Goal: Communication & Community: Answer question/provide support

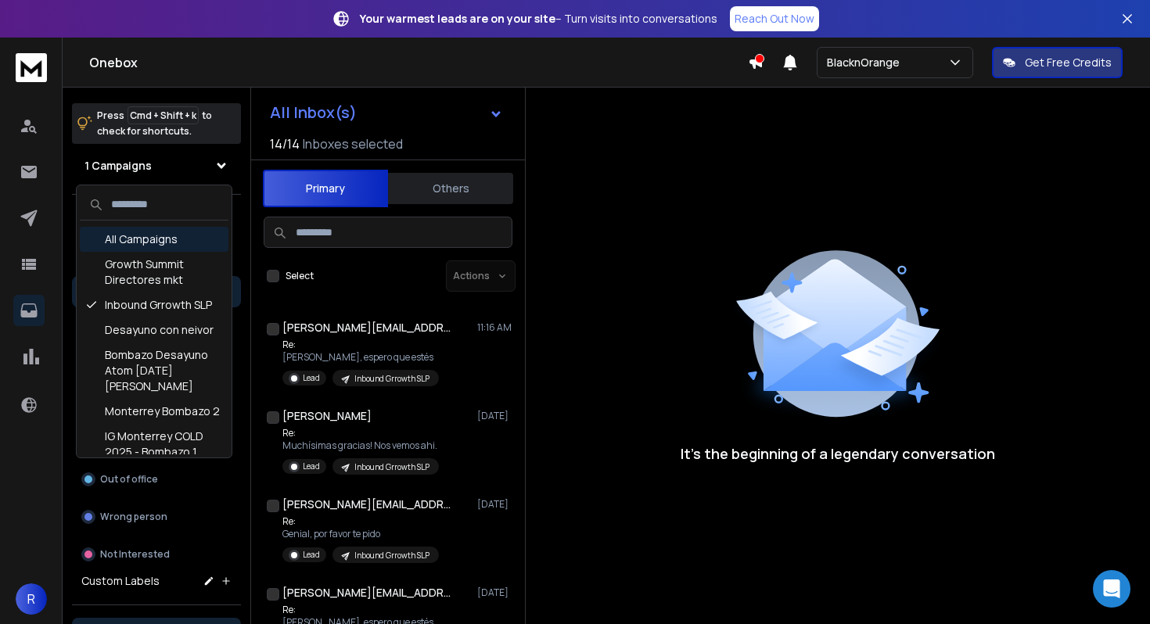
click at [135, 241] on div "All Campaigns" at bounding box center [154, 239] width 149 height 25
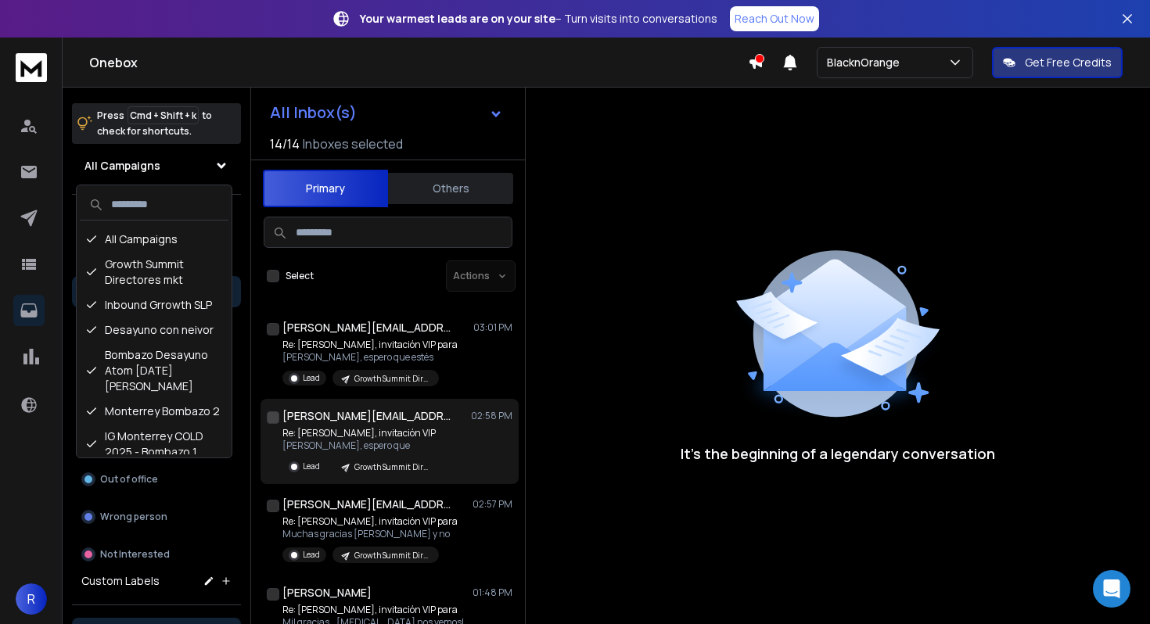
click at [372, 418] on h1 "[PERSON_NAME][EMAIL_ADDRESS][PERSON_NAME][DOMAIN_NAME]" at bounding box center [369, 416] width 172 height 16
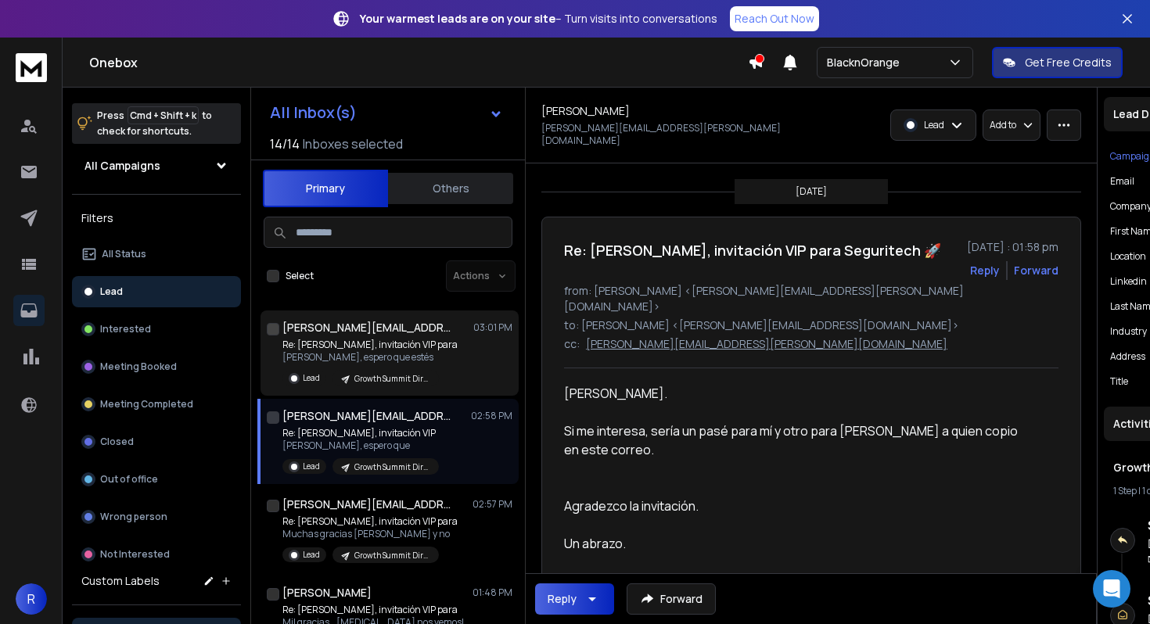
click at [326, 330] on h1 "[PERSON_NAME][EMAIL_ADDRESS][DOMAIN_NAME]" at bounding box center [369, 328] width 172 height 16
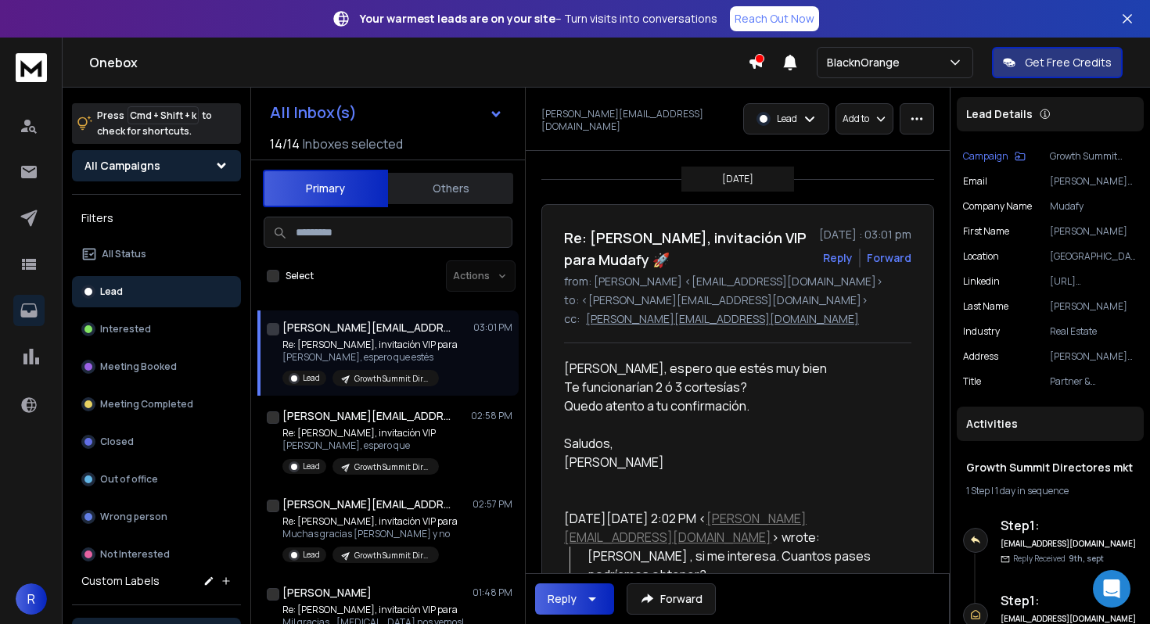
click at [132, 163] on h1 "All Campaigns" at bounding box center [123, 166] width 76 height 16
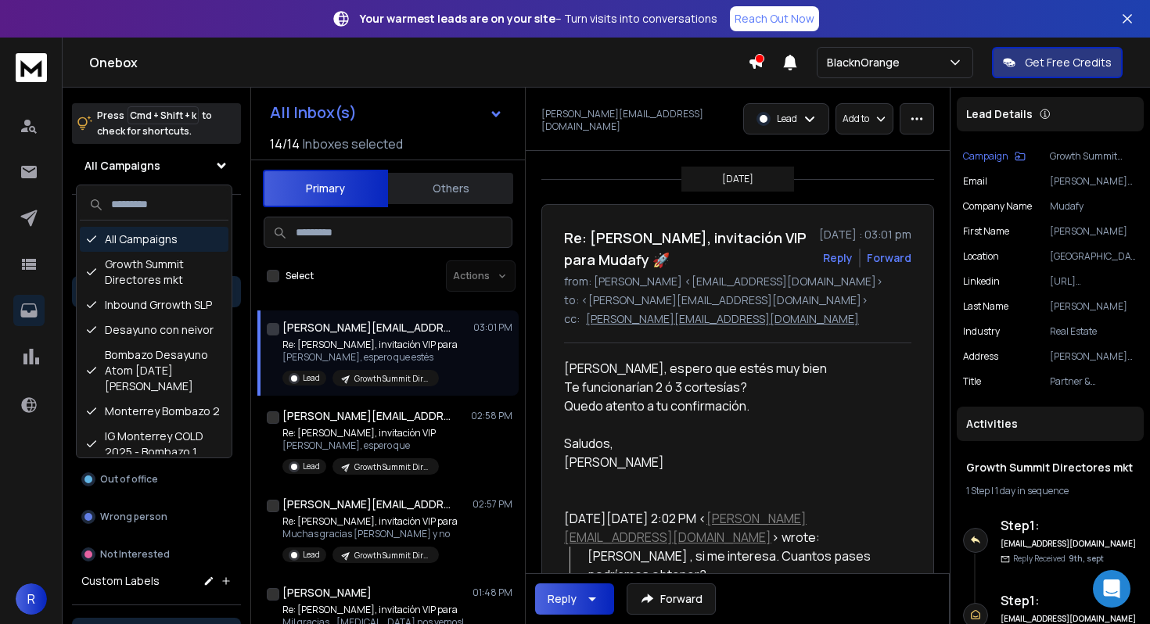
click at [125, 234] on div "All Campaigns" at bounding box center [154, 239] width 149 height 25
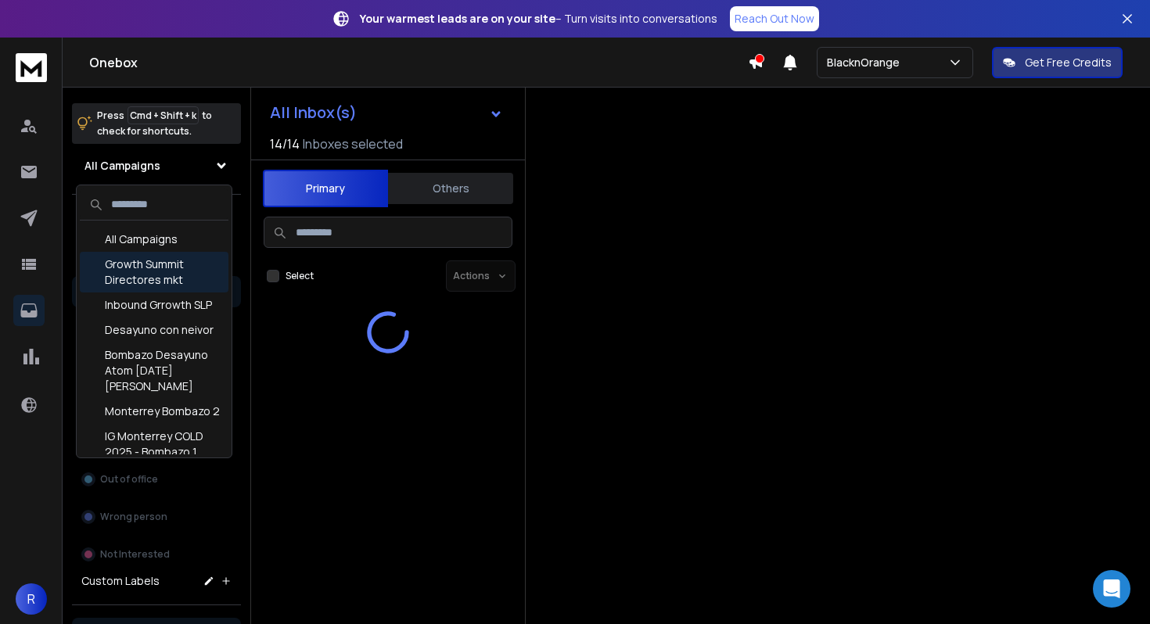
click at [122, 266] on div "Growth Summit Directores mkt" at bounding box center [154, 272] width 149 height 41
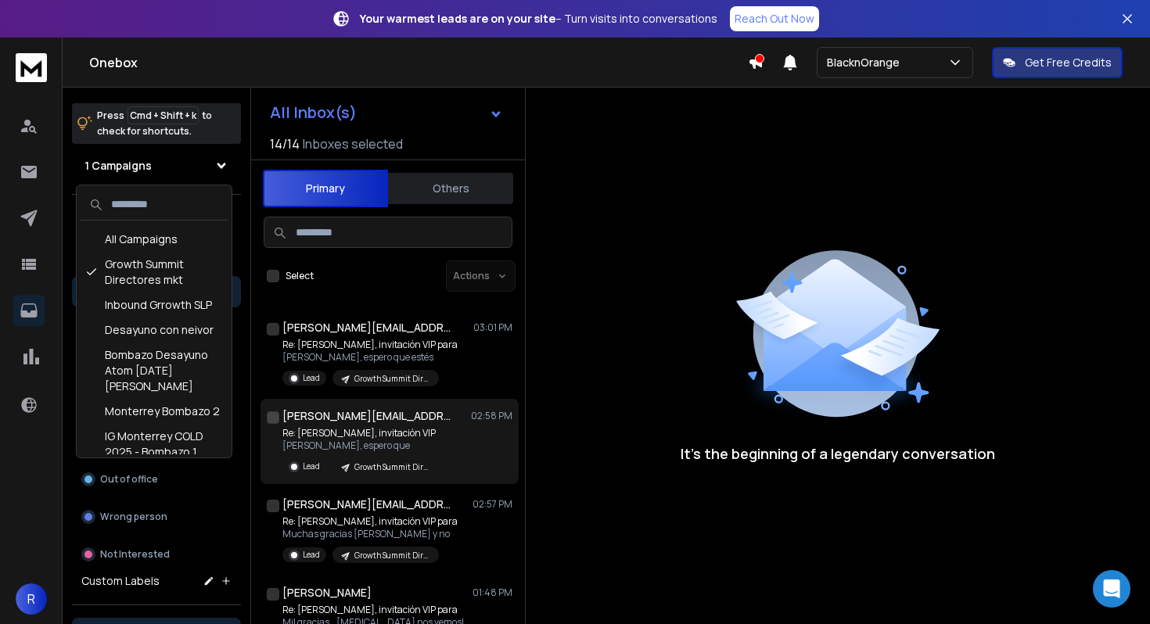
click at [376, 442] on p "[PERSON_NAME], espero que" at bounding box center [361, 446] width 157 height 13
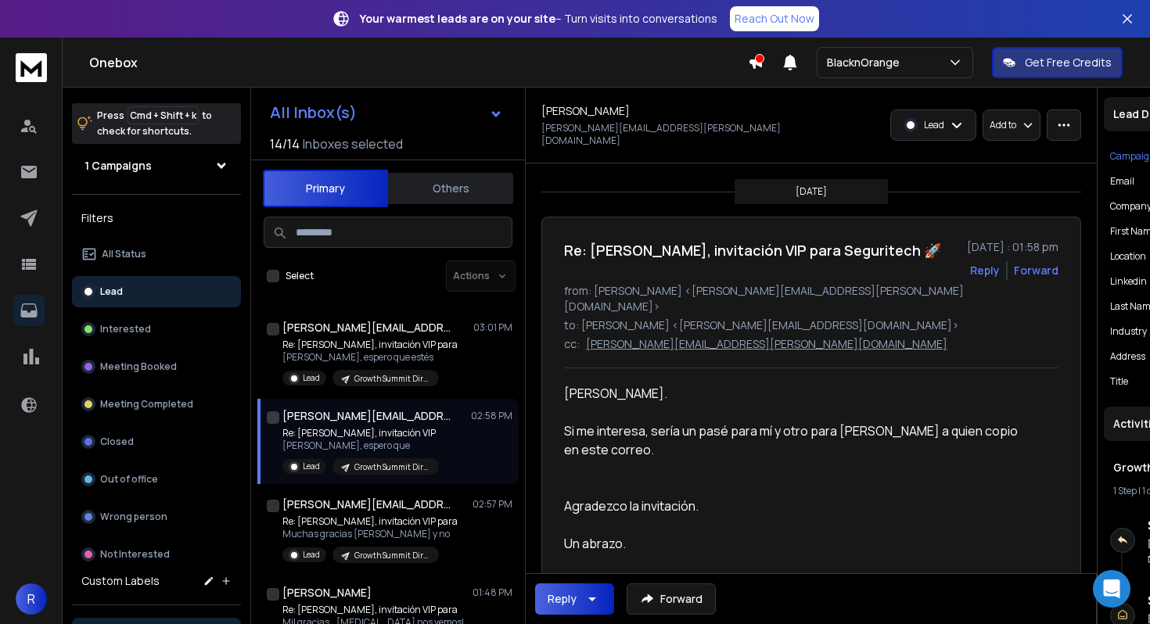
click at [380, 423] on h1 "[PERSON_NAME][EMAIL_ADDRESS][PERSON_NAME][DOMAIN_NAME]" at bounding box center [369, 416] width 172 height 16
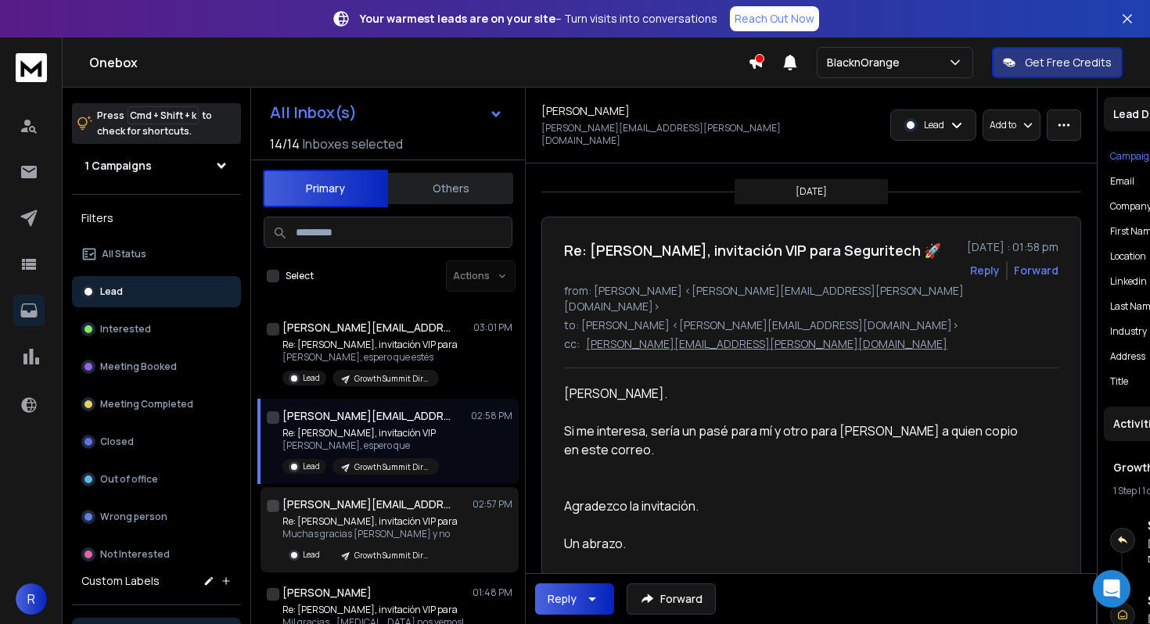
click at [353, 530] on p "Muchas gracias [PERSON_NAME] y no" at bounding box center [370, 534] width 175 height 13
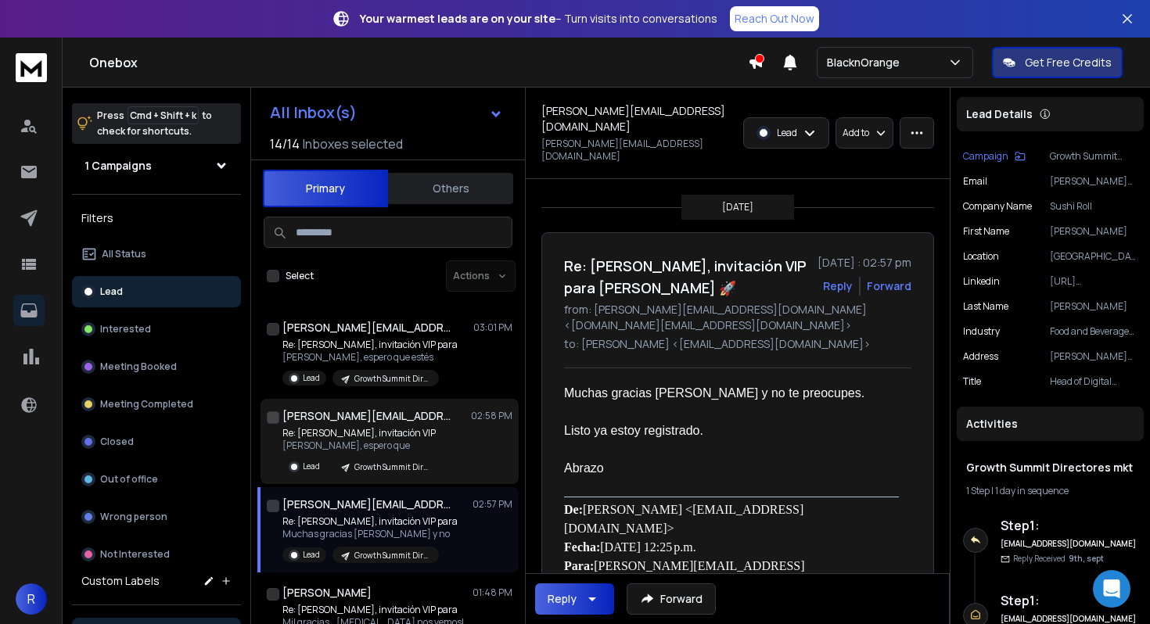
click at [341, 419] on h1 "[PERSON_NAME][EMAIL_ADDRESS][PERSON_NAME][DOMAIN_NAME]" at bounding box center [369, 416] width 172 height 16
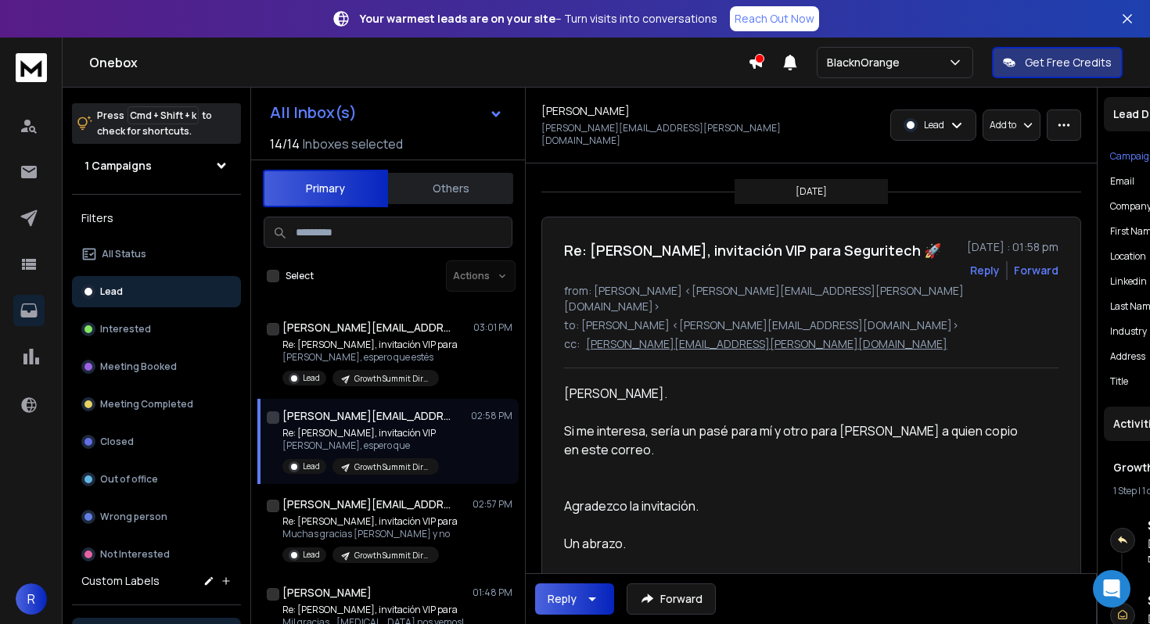
click at [341, 419] on h1 "[PERSON_NAME][EMAIL_ADDRESS][PERSON_NAME][DOMAIN_NAME]" at bounding box center [369, 416] width 172 height 16
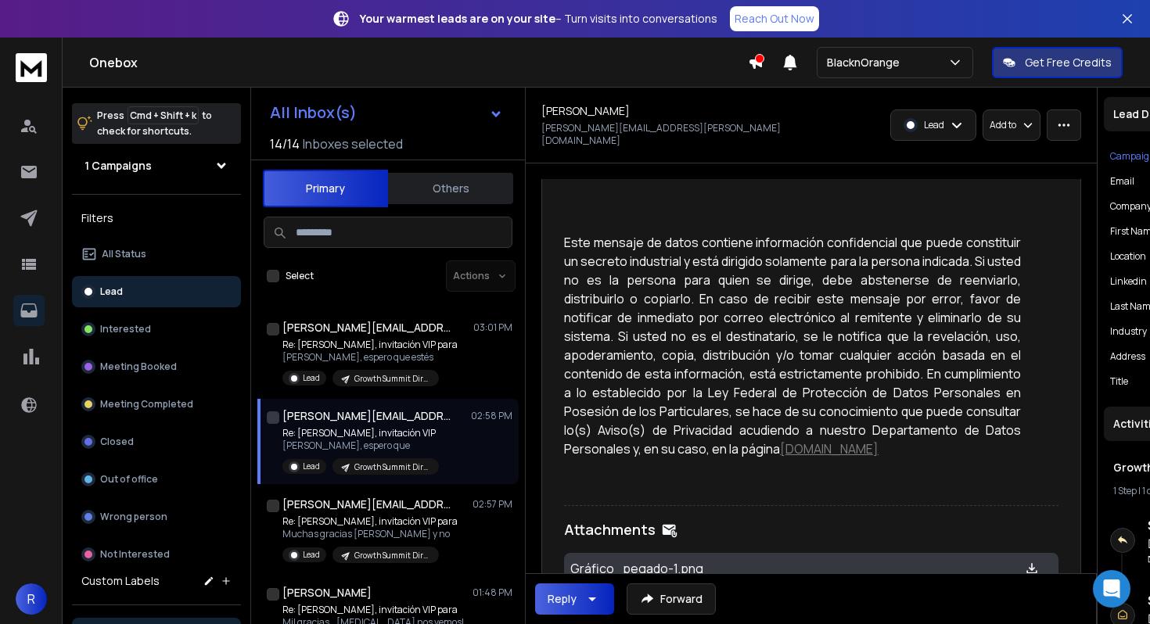
scroll to position [1544, 0]
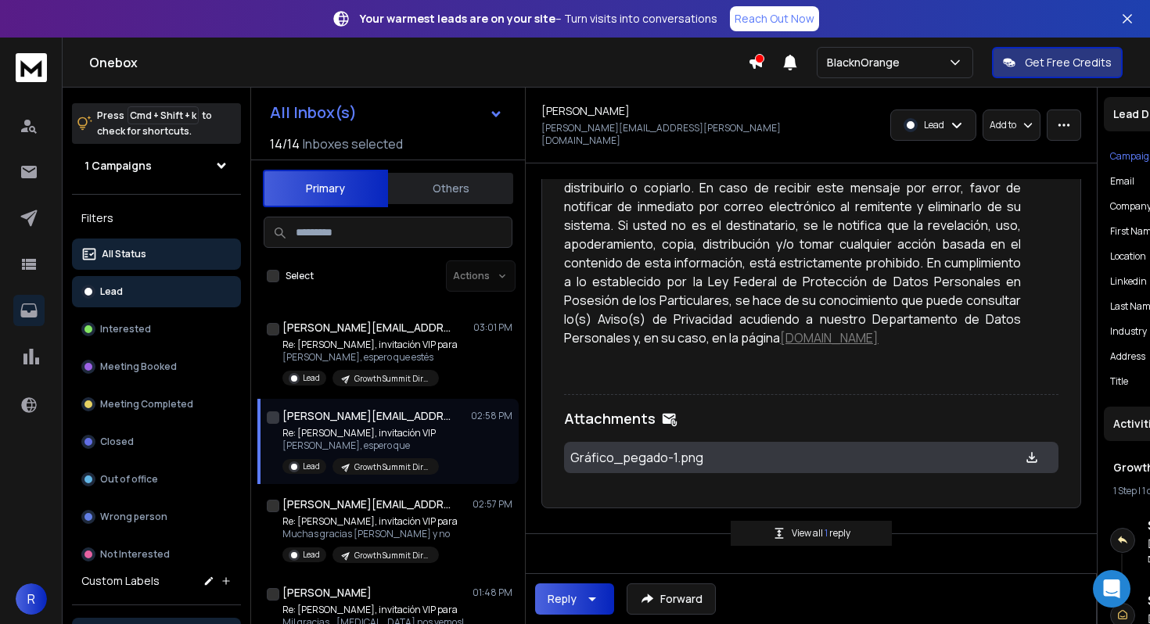
click at [115, 265] on button "All Status" at bounding box center [156, 254] width 169 height 31
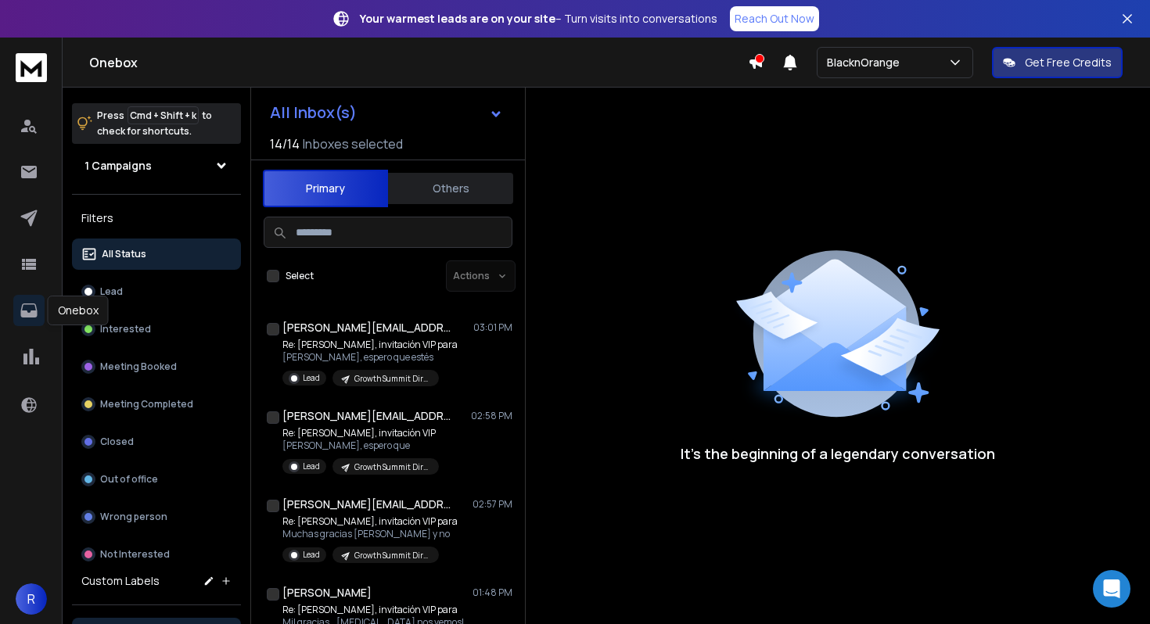
click at [27, 318] on icon at bounding box center [29, 310] width 19 height 19
click at [27, 317] on icon at bounding box center [28, 311] width 16 height 14
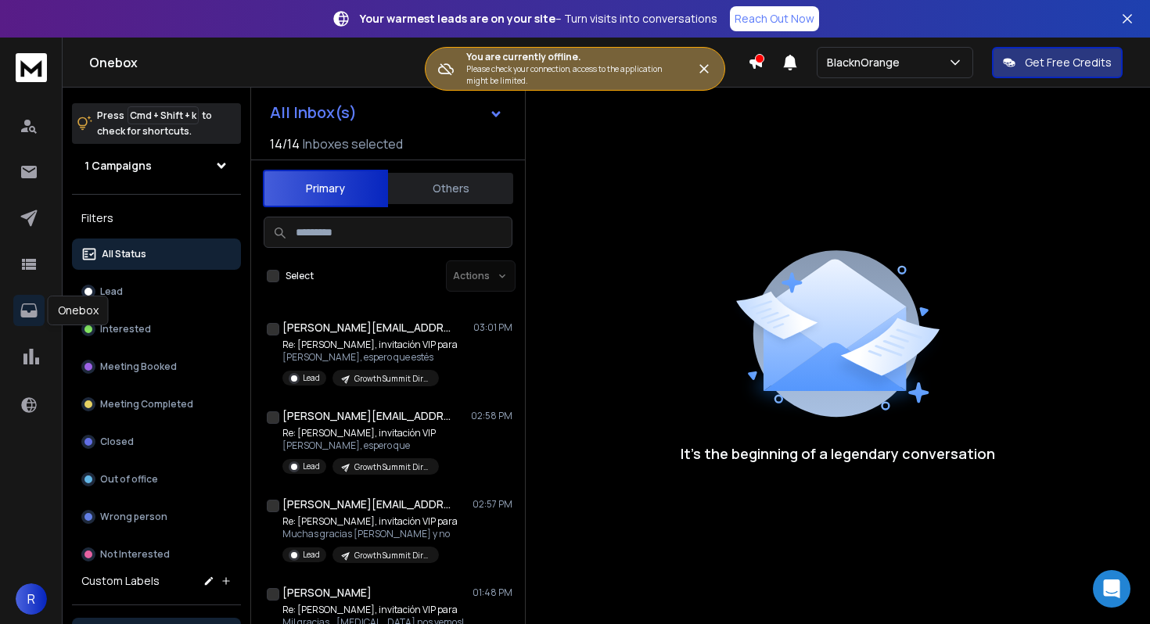
click at [28, 310] on icon at bounding box center [29, 310] width 19 height 19
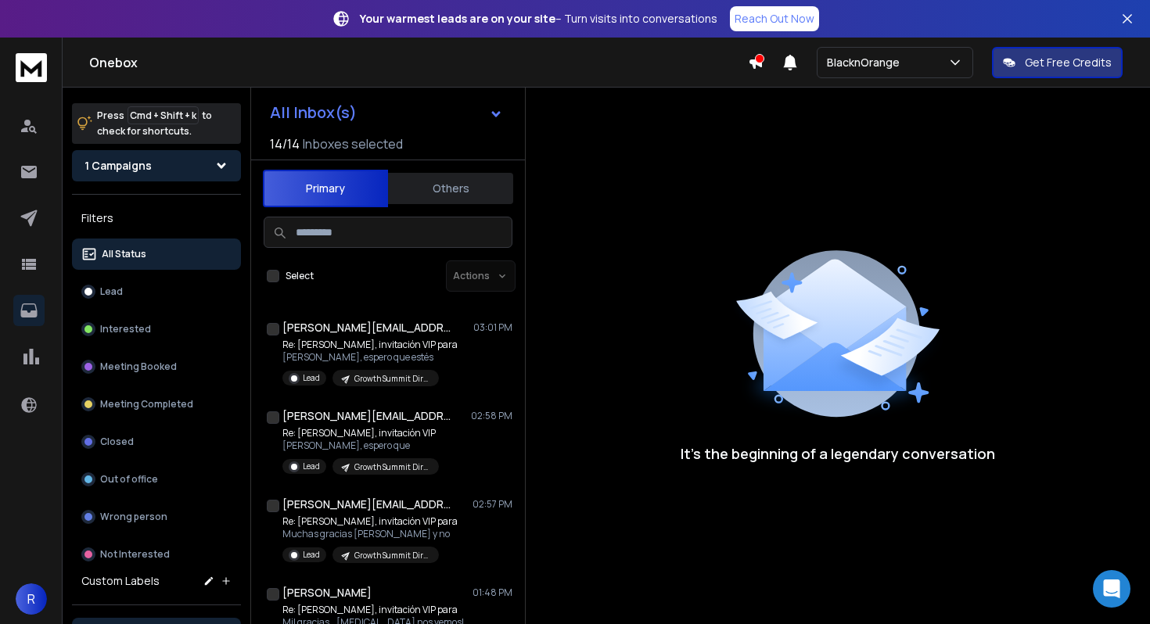
click at [176, 160] on button "1 Campaigns" at bounding box center [156, 165] width 169 height 31
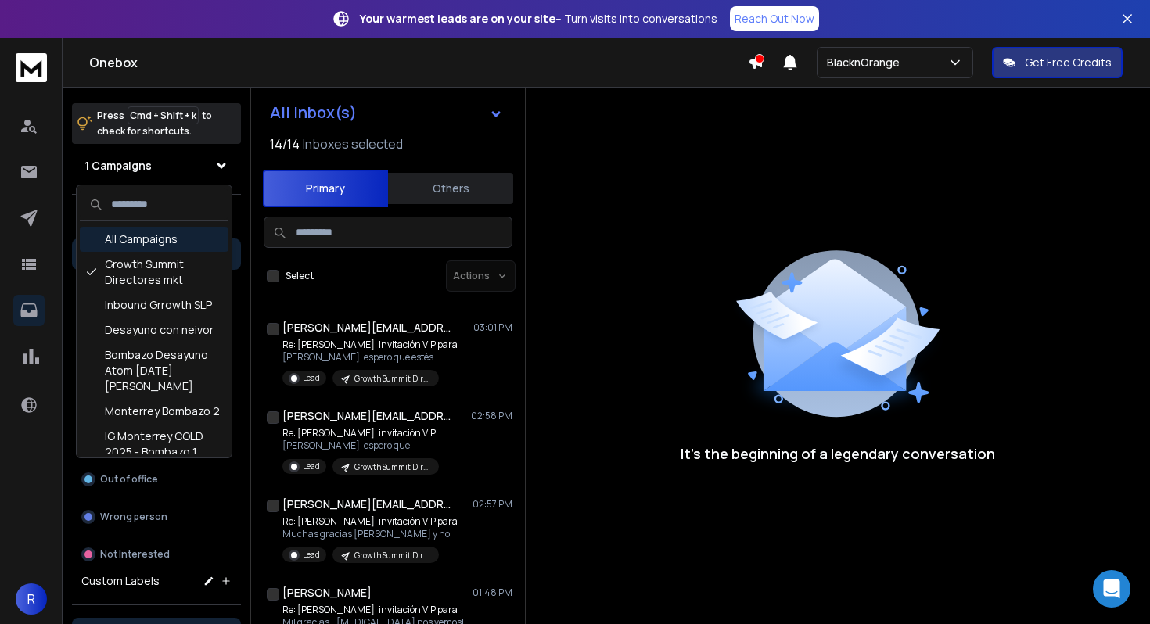
click at [142, 238] on div "All Campaigns" at bounding box center [154, 239] width 149 height 25
click at [131, 249] on div "All Campaigns" at bounding box center [154, 239] width 149 height 25
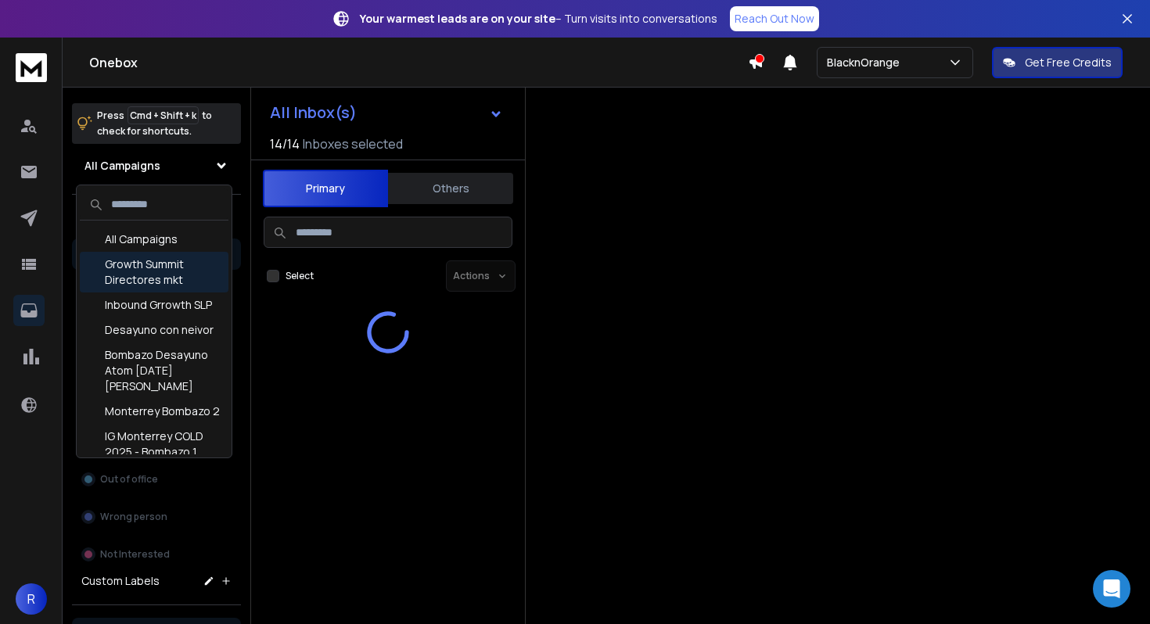
click at [124, 276] on div "Growth Summit Directores mkt" at bounding box center [154, 272] width 149 height 41
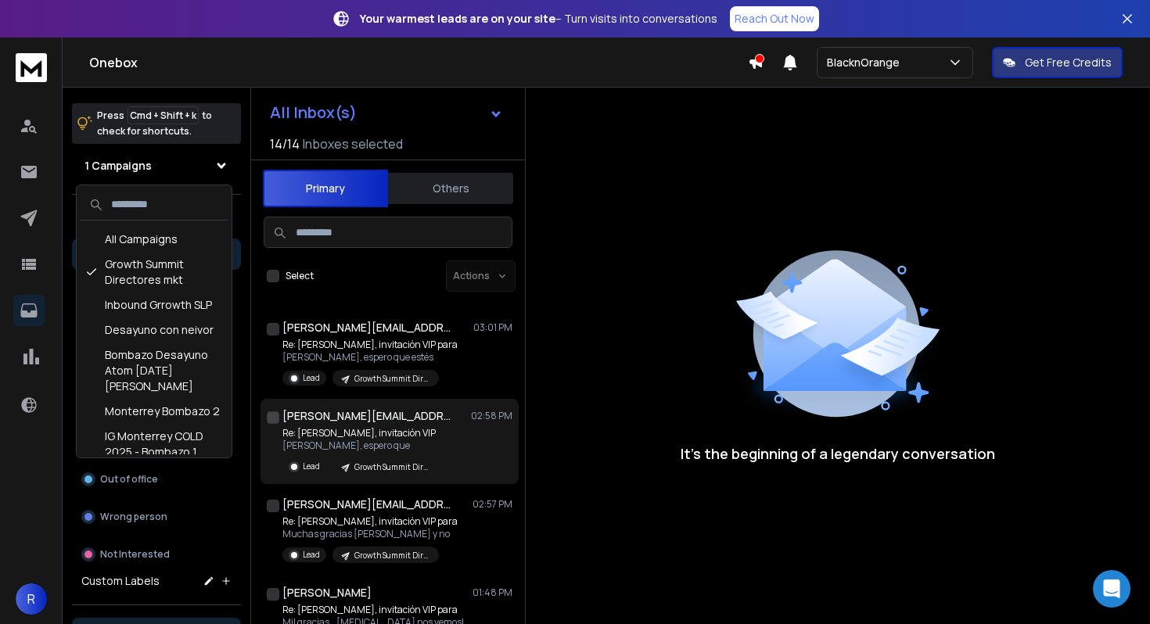
click at [364, 421] on h1 "[PERSON_NAME][EMAIL_ADDRESS][PERSON_NAME][DOMAIN_NAME]" at bounding box center [369, 416] width 172 height 16
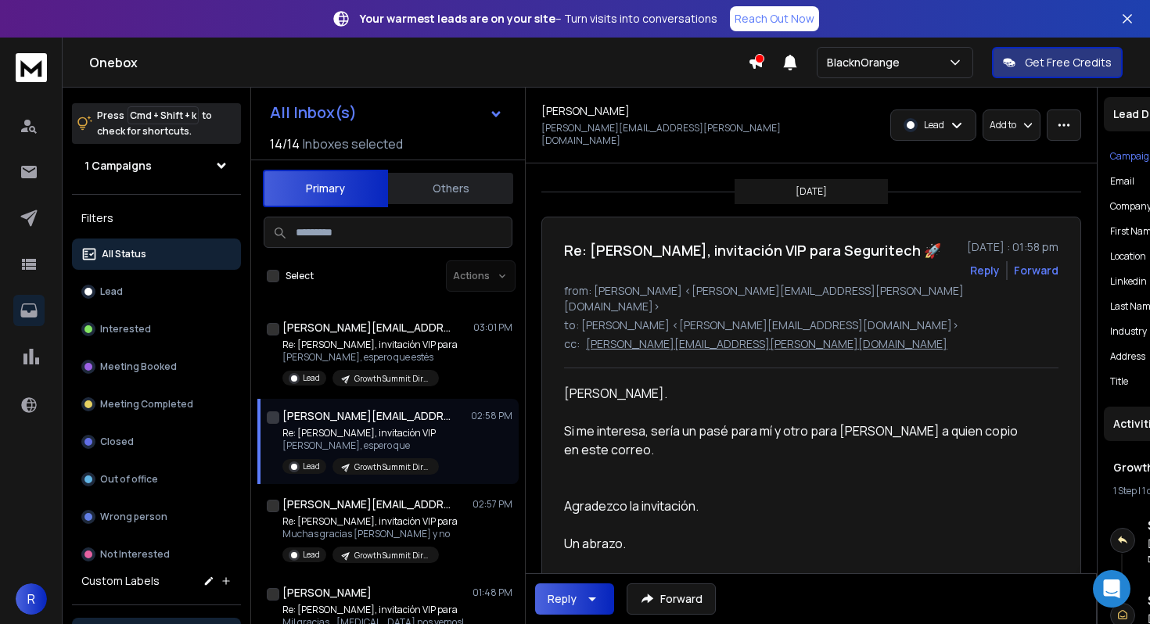
click at [389, 429] on p "Re: [PERSON_NAME], invitación VIP" at bounding box center [361, 433] width 157 height 13
click at [399, 428] on p "Re: [PERSON_NAME], invitación VIP" at bounding box center [361, 433] width 157 height 13
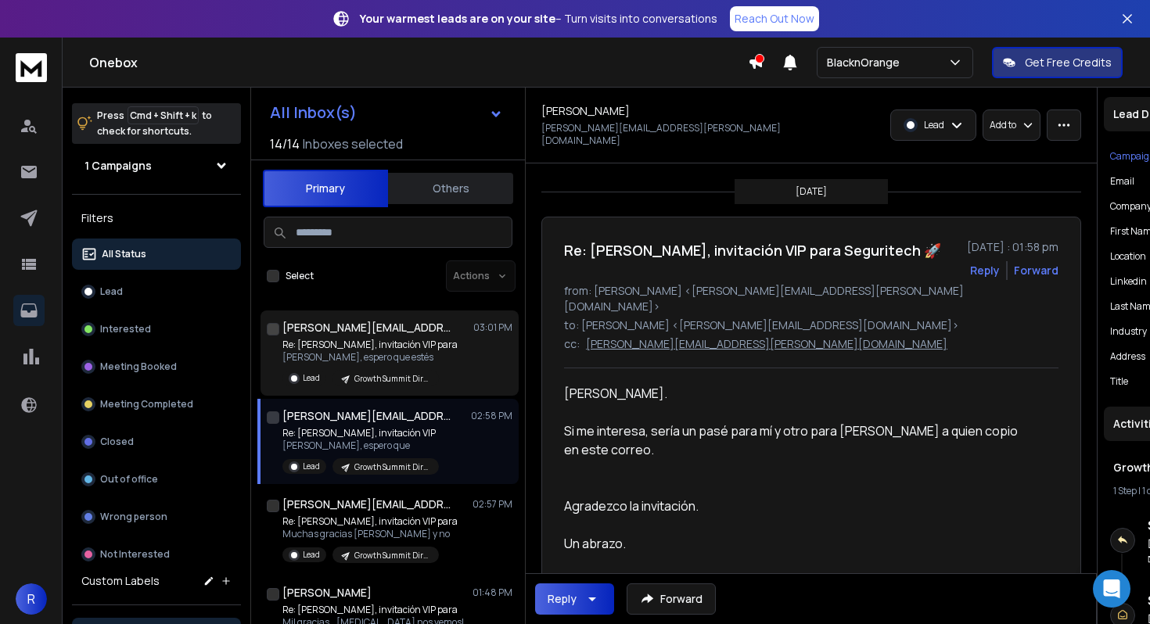
click at [319, 350] on p "Re: [PERSON_NAME], invitación VIP para" at bounding box center [370, 345] width 175 height 13
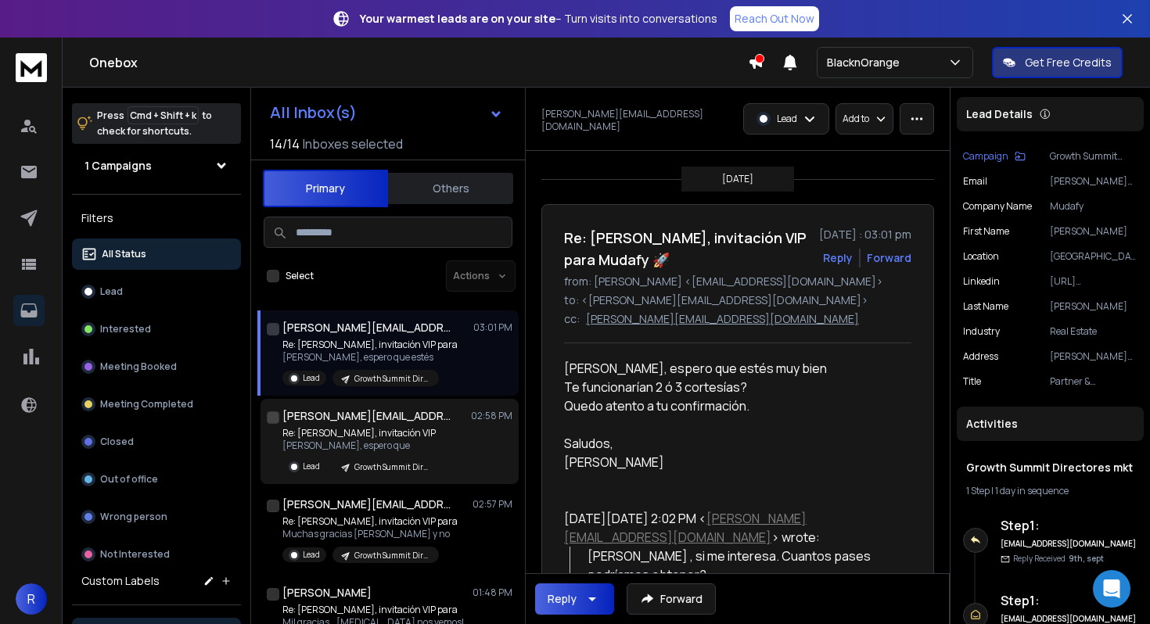
click at [347, 428] on p "Re: [PERSON_NAME], invitación VIP" at bounding box center [361, 433] width 157 height 13
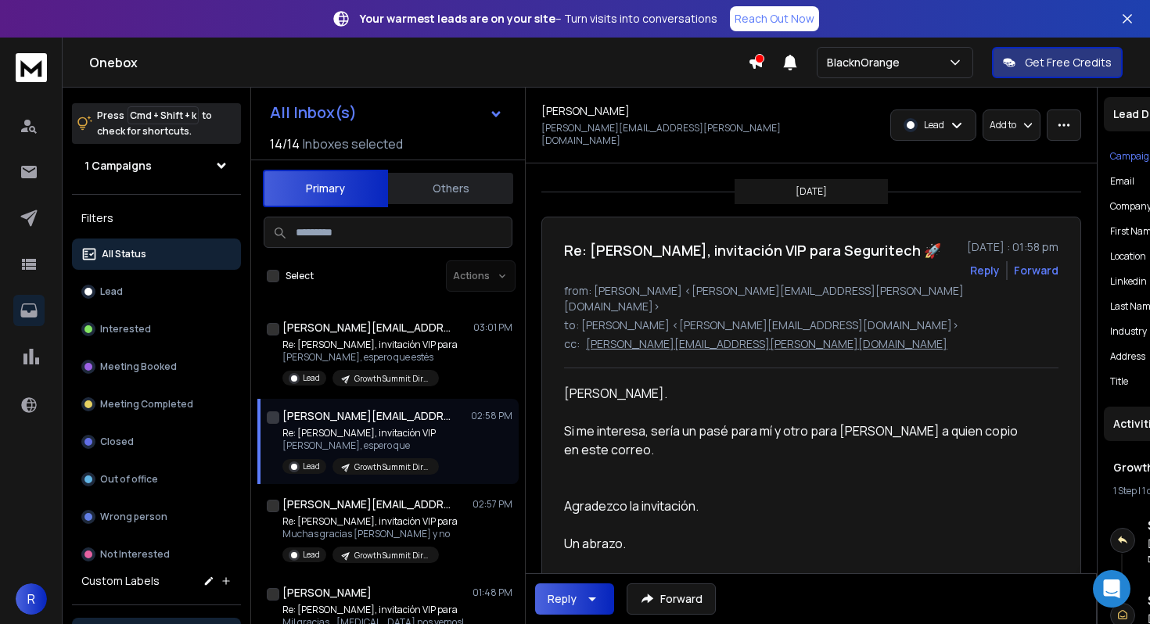
click at [567, 584] on button "Reply" at bounding box center [574, 599] width 79 height 31
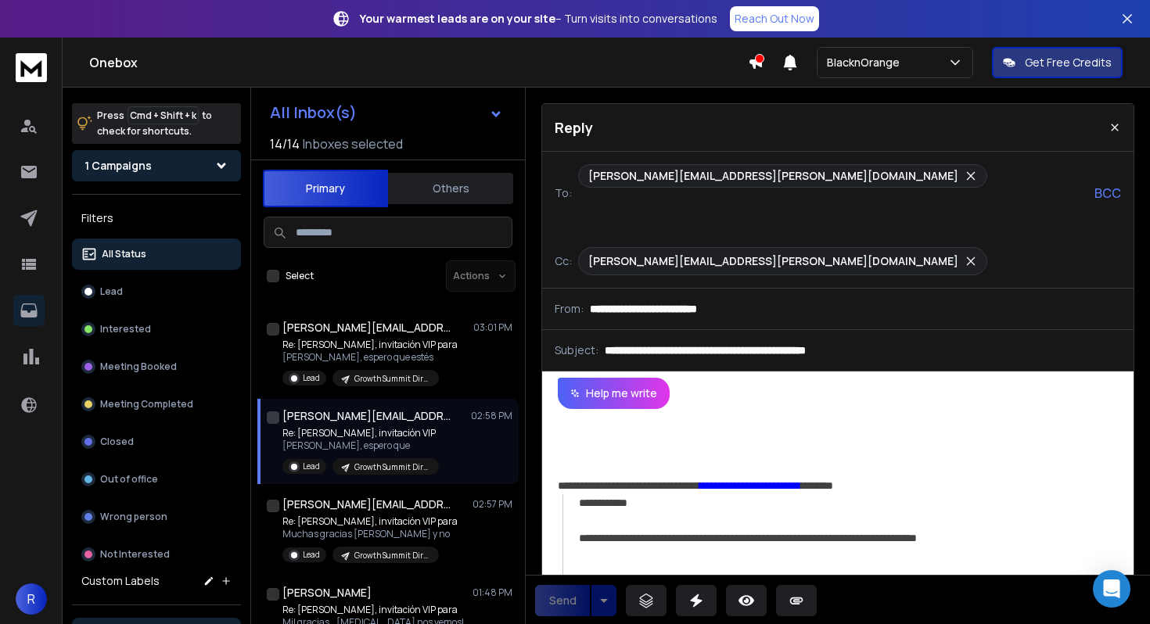
click at [193, 167] on button "1 Campaigns" at bounding box center [156, 165] width 169 height 31
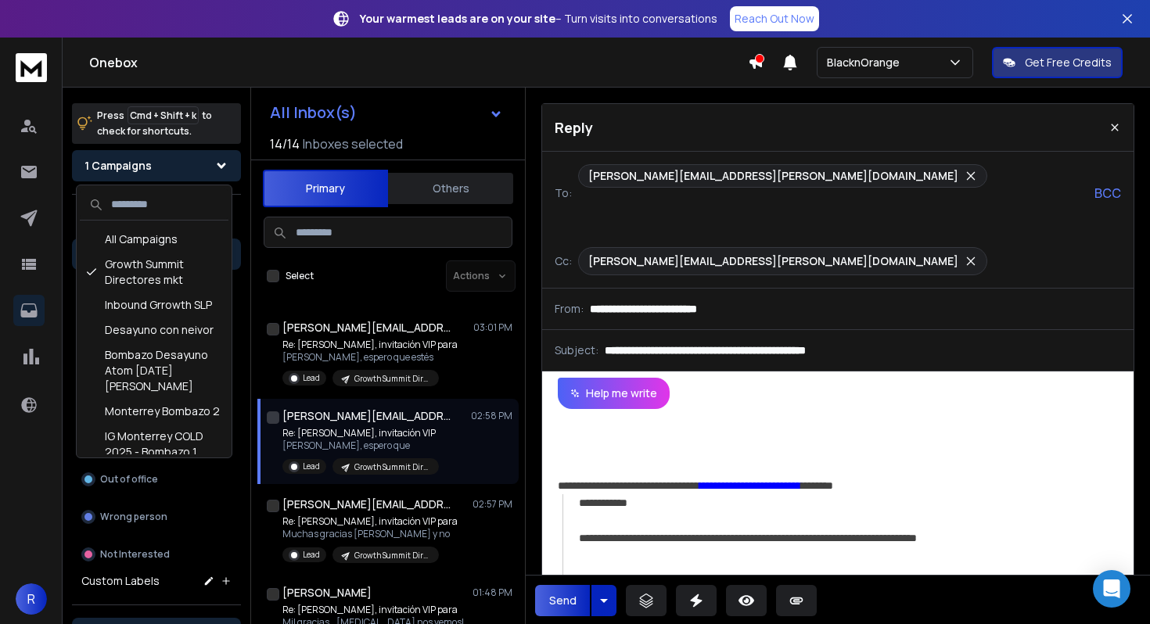
click at [193, 167] on button "1 Campaigns" at bounding box center [156, 165] width 169 height 31
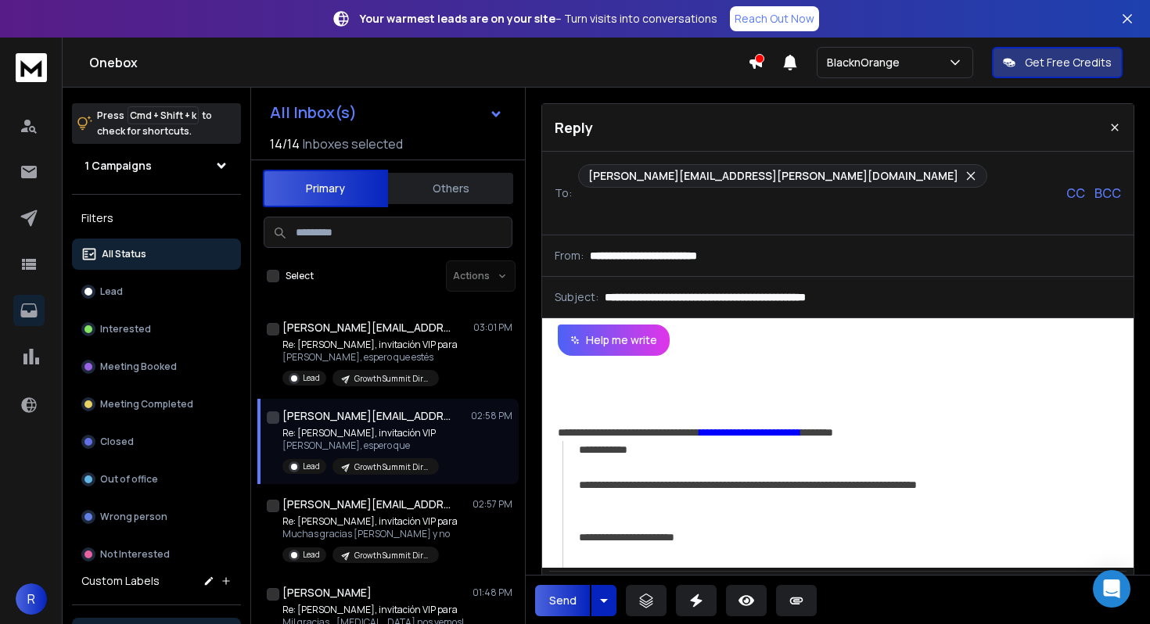
click at [576, 405] on div "**********" at bounding box center [835, 462] width 587 height 212
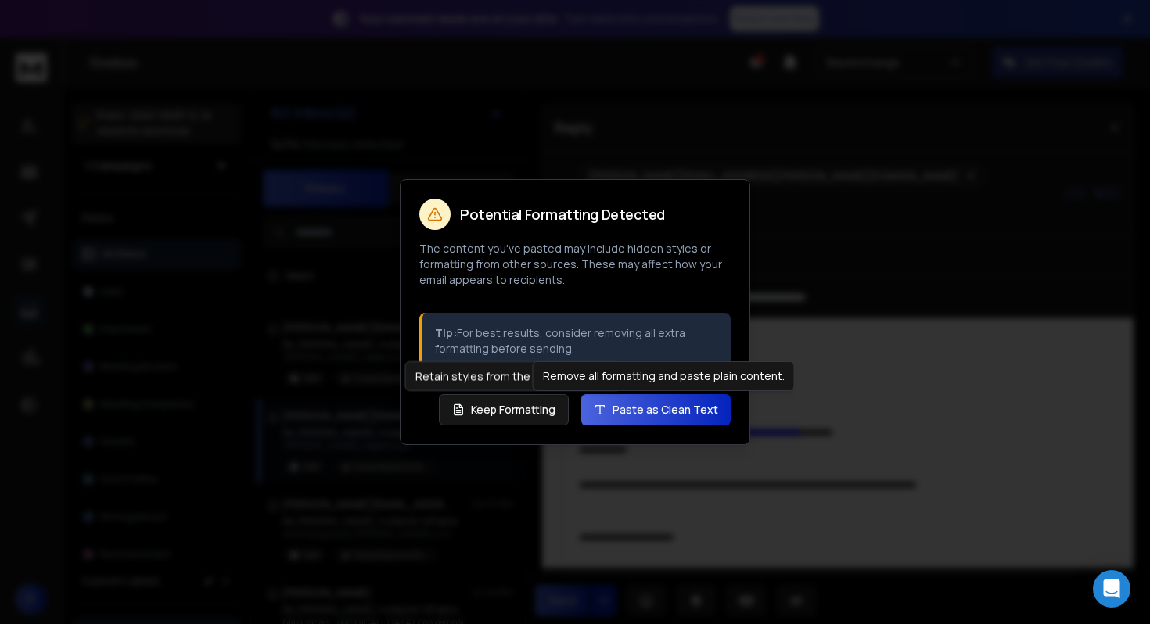
click at [649, 409] on button "Paste as Clean Text" at bounding box center [655, 409] width 149 height 31
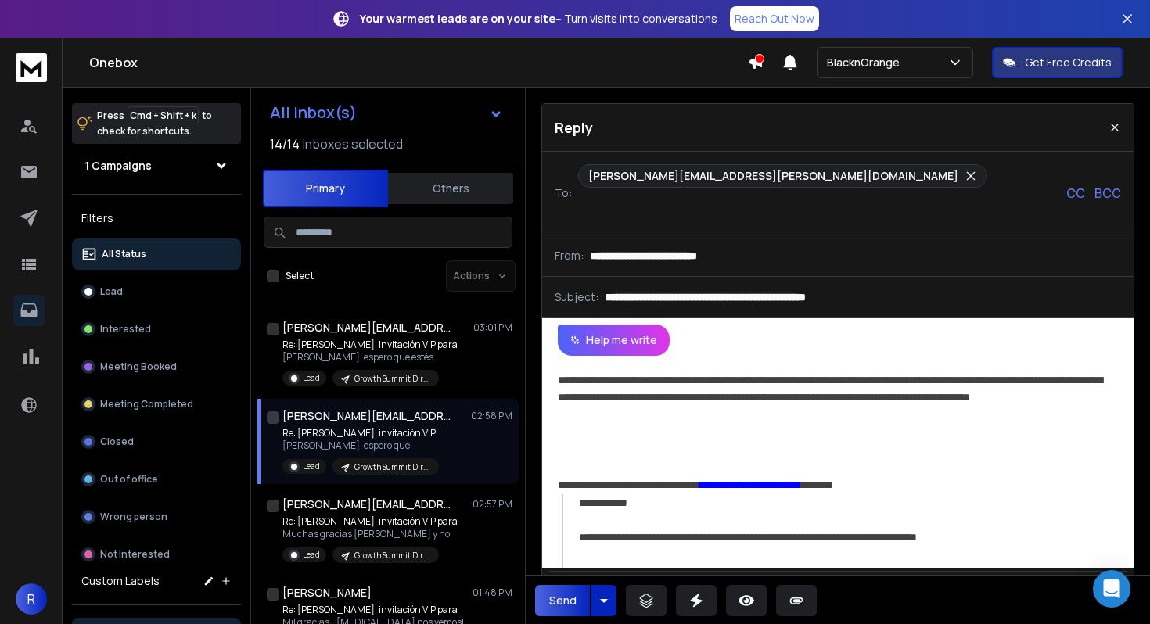
click at [581, 372] on div "**********" at bounding box center [836, 398] width 556 height 52
click at [731, 372] on div "**********" at bounding box center [836, 398] width 556 height 52
click at [790, 372] on div "**********" at bounding box center [836, 398] width 556 height 52
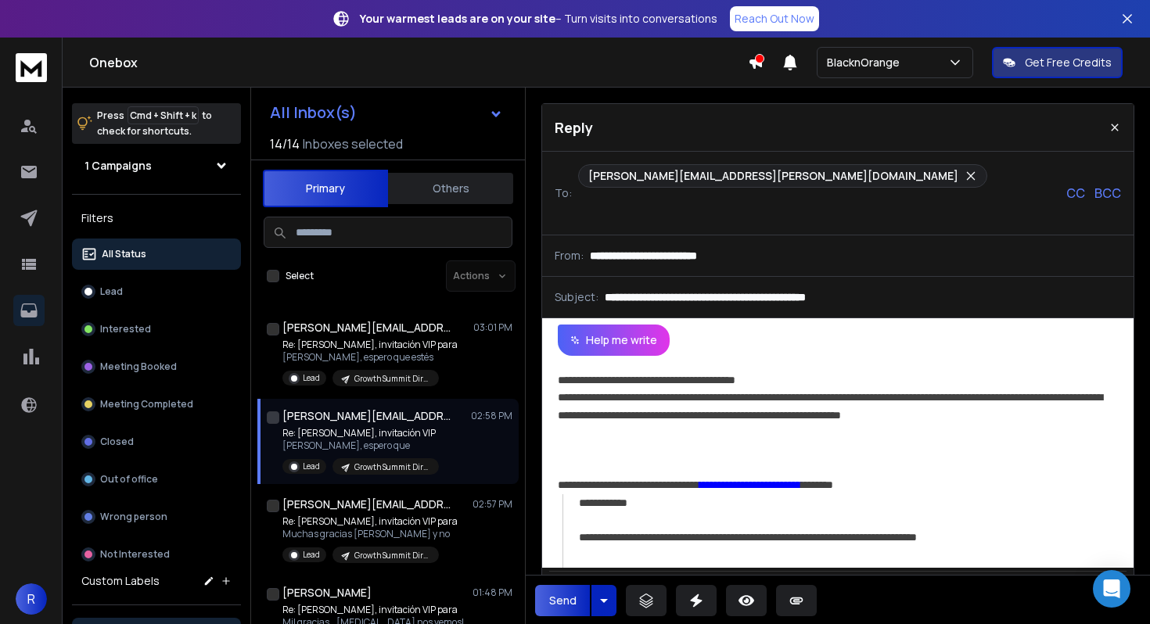
click at [712, 372] on div "**********" at bounding box center [836, 398] width 556 height 52
click at [802, 372] on div "**********" at bounding box center [836, 398] width 556 height 52
click at [864, 372] on div "**********" at bounding box center [836, 398] width 556 height 52
click at [916, 372] on div "**********" at bounding box center [836, 398] width 556 height 52
click at [614, 384] on div "**********" at bounding box center [836, 398] width 556 height 52
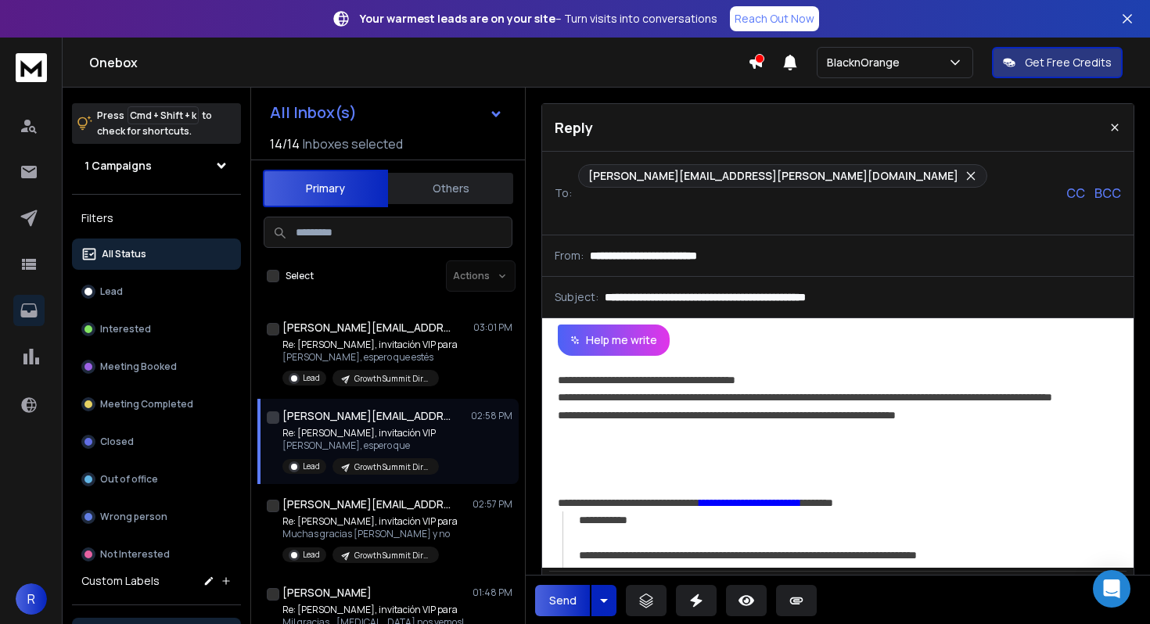
click at [891, 402] on div "**********" at bounding box center [836, 407] width 556 height 70
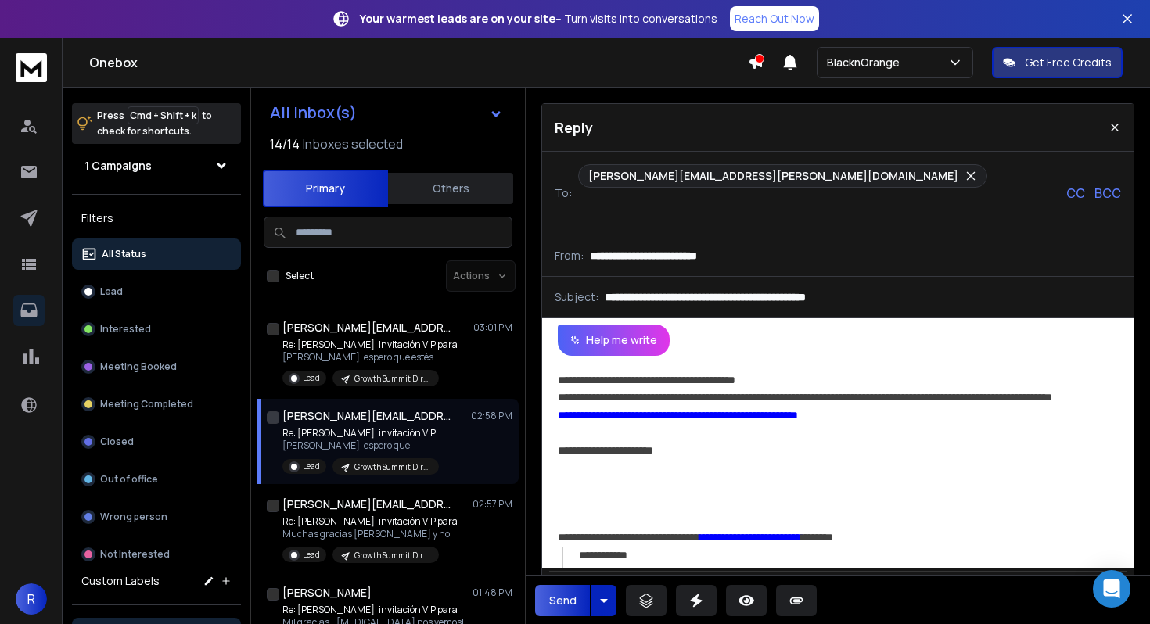
click at [641, 443] on div "**********" at bounding box center [836, 424] width 556 height 105
click at [615, 459] on div "**********" at bounding box center [836, 433] width 556 height 123
click at [557, 603] on button "Send" at bounding box center [562, 600] width 55 height 31
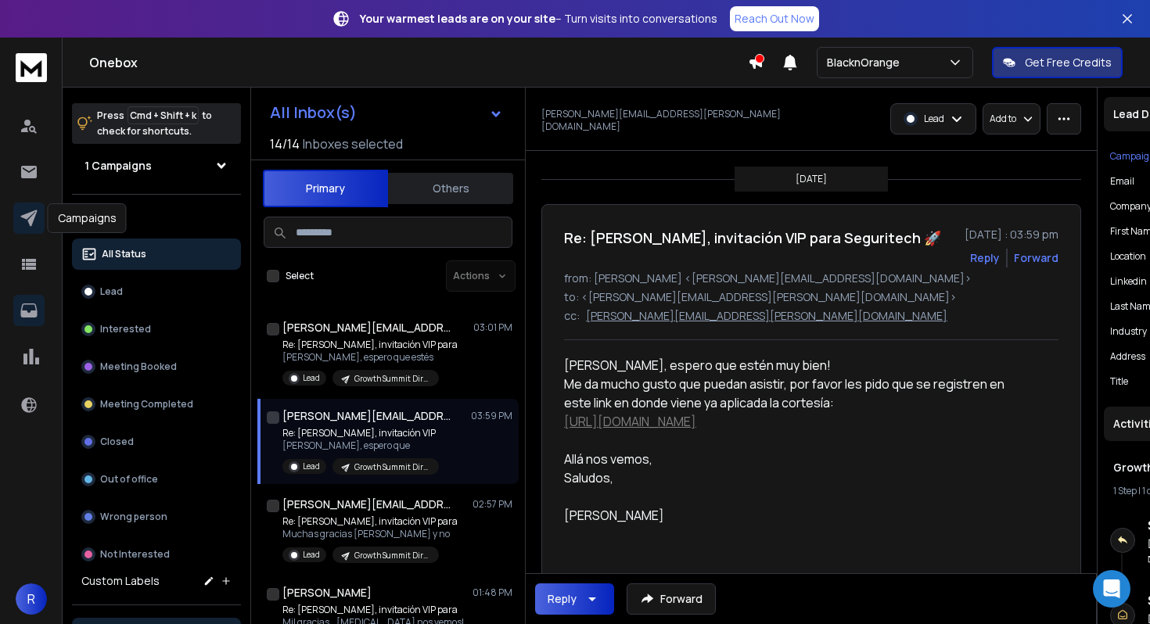
click at [32, 221] on icon at bounding box center [28, 218] width 16 height 16
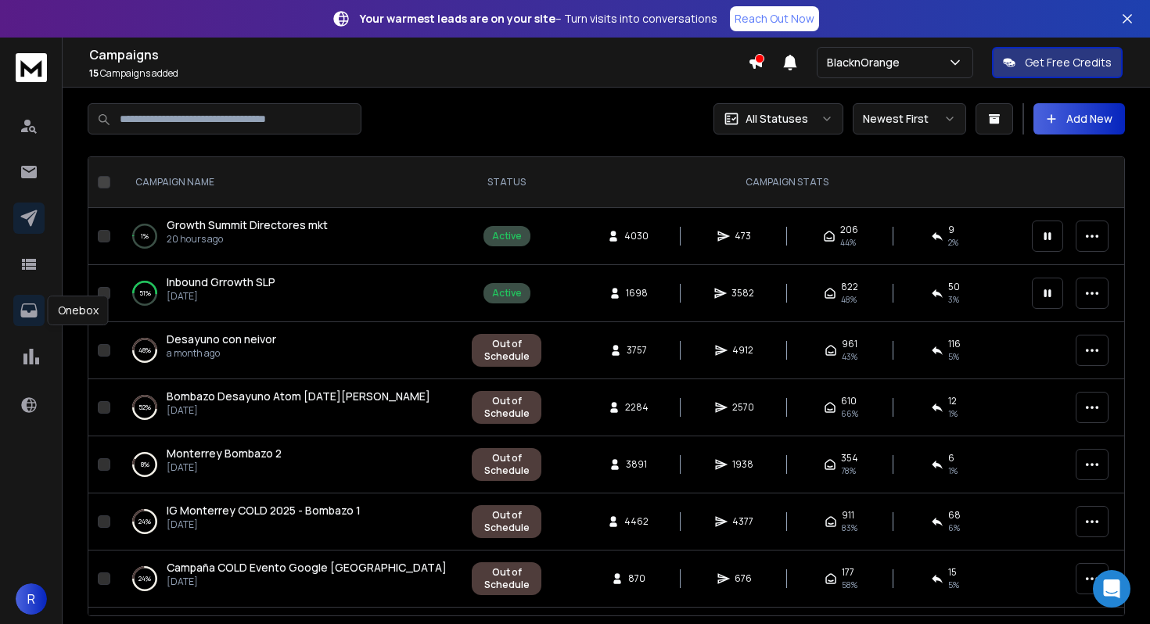
click at [31, 310] on icon at bounding box center [29, 310] width 19 height 19
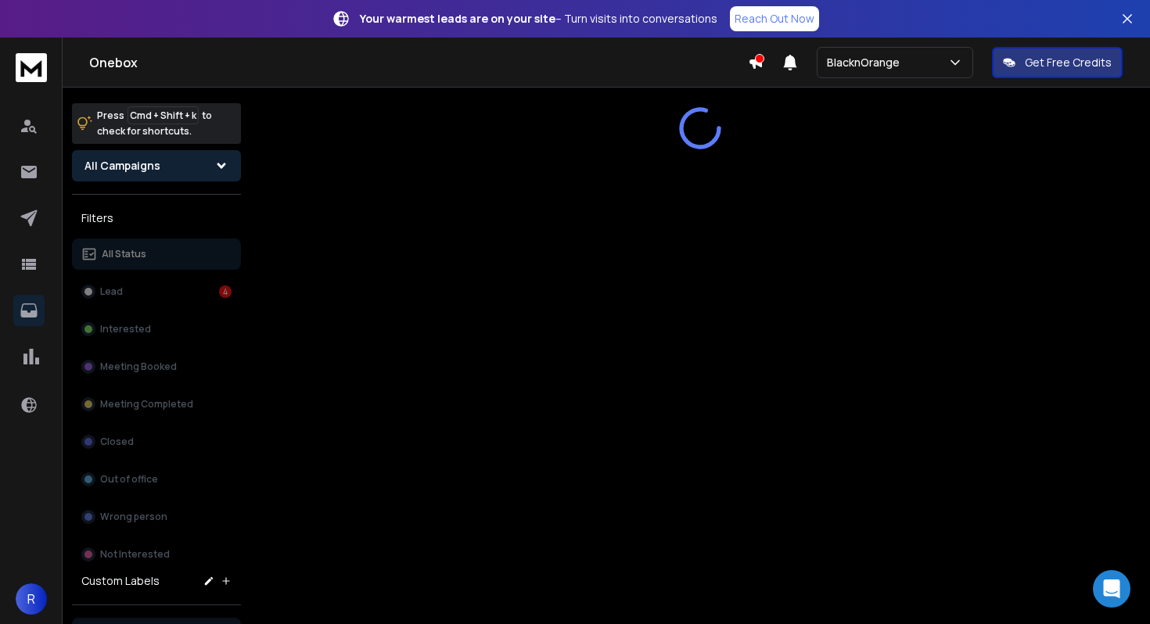
click at [196, 165] on button "All Campaigns" at bounding box center [156, 165] width 169 height 31
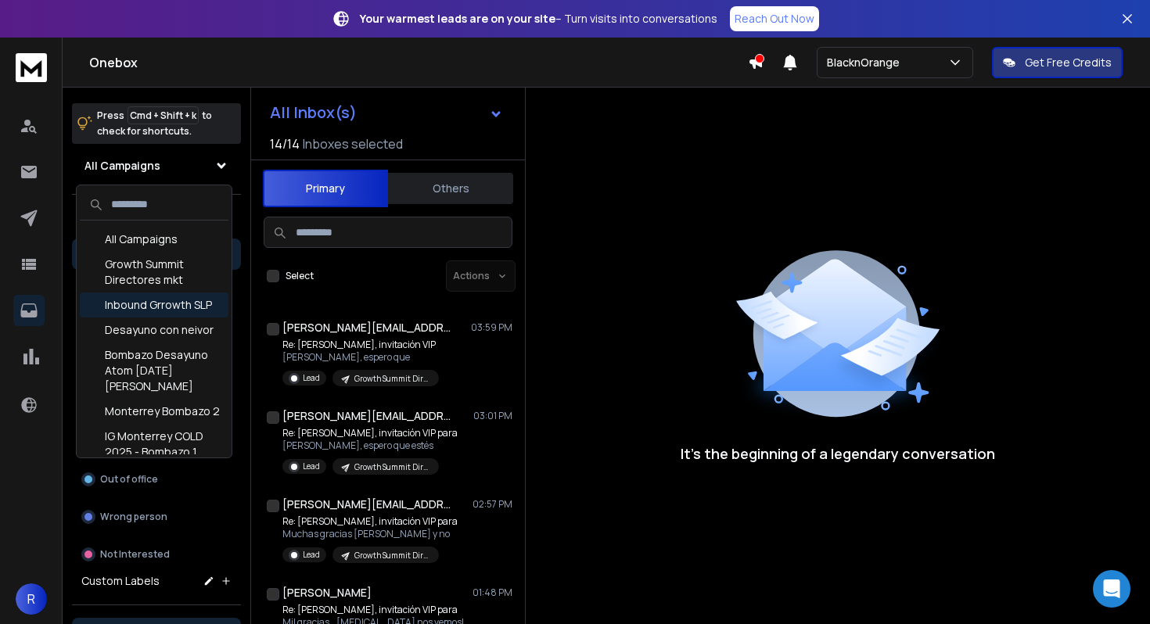
click at [165, 311] on div "Inbound Grrowth SLP" at bounding box center [154, 305] width 149 height 25
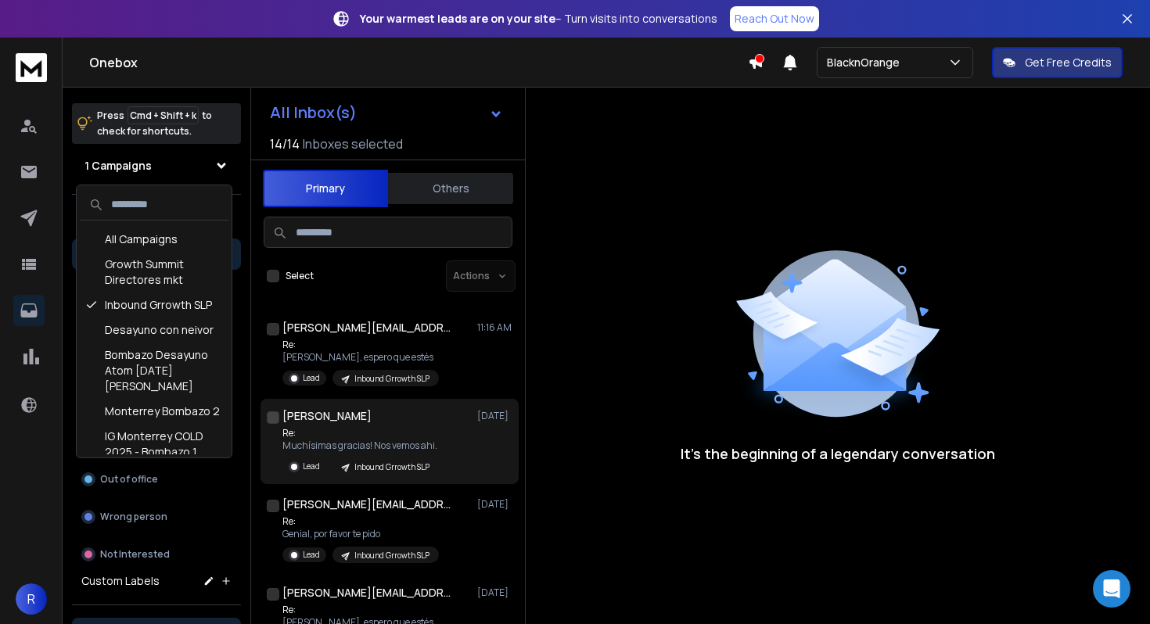
click at [406, 432] on p "Re:" at bounding box center [361, 433] width 157 height 13
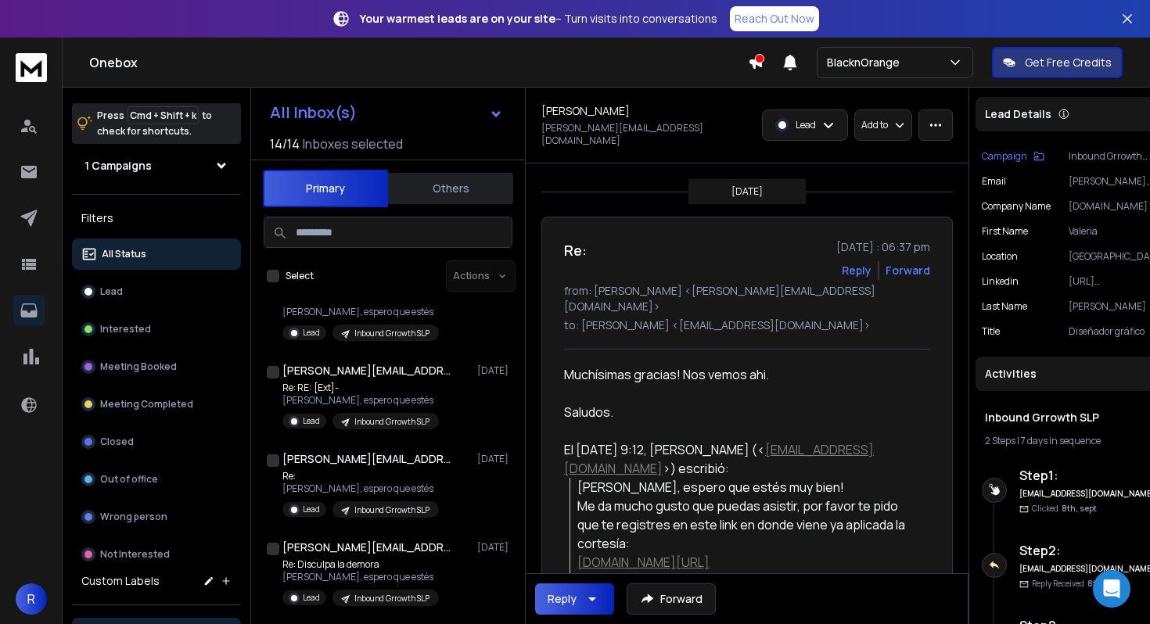
scroll to position [637, 0]
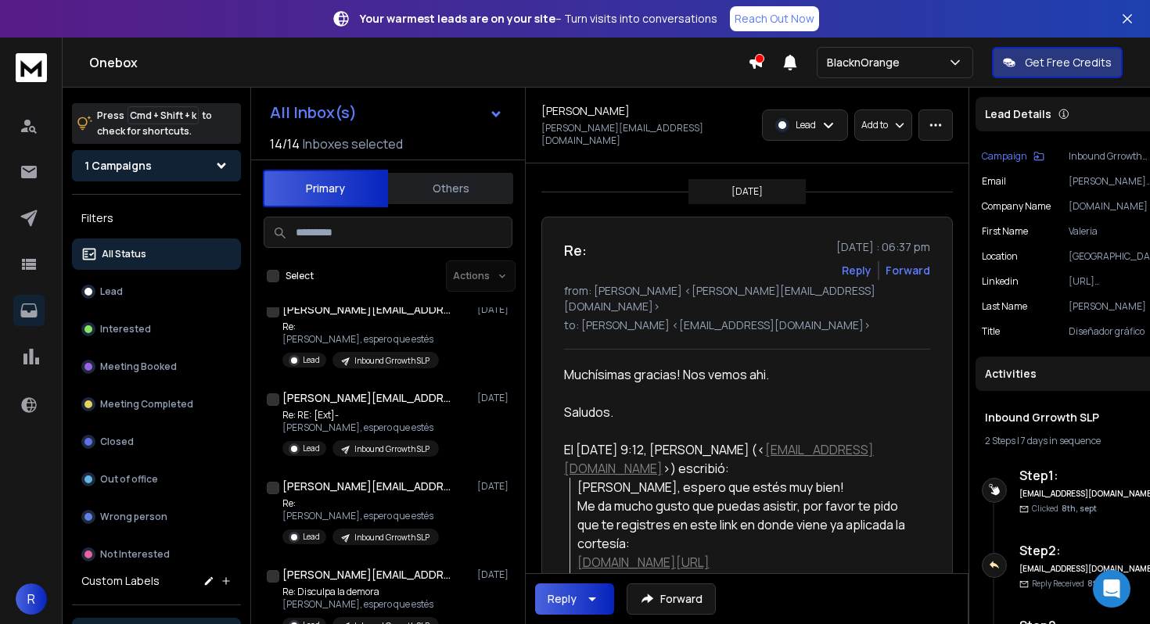
click at [178, 171] on button "1 Campaigns" at bounding box center [156, 165] width 169 height 31
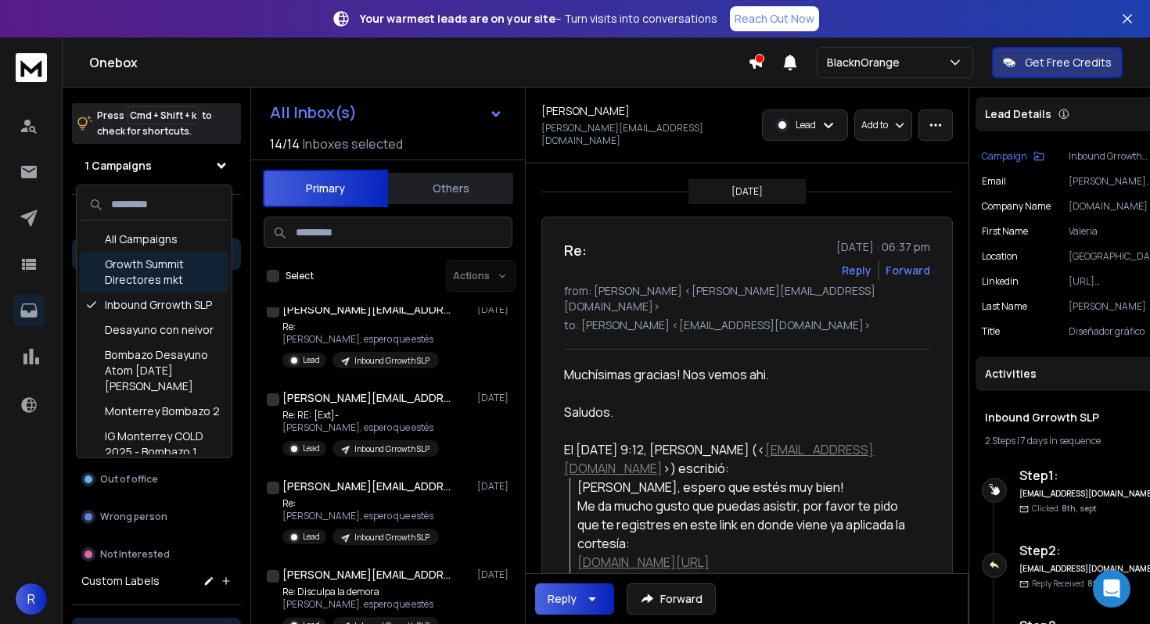
click at [149, 275] on div "Growth Summit Directores mkt" at bounding box center [154, 272] width 149 height 41
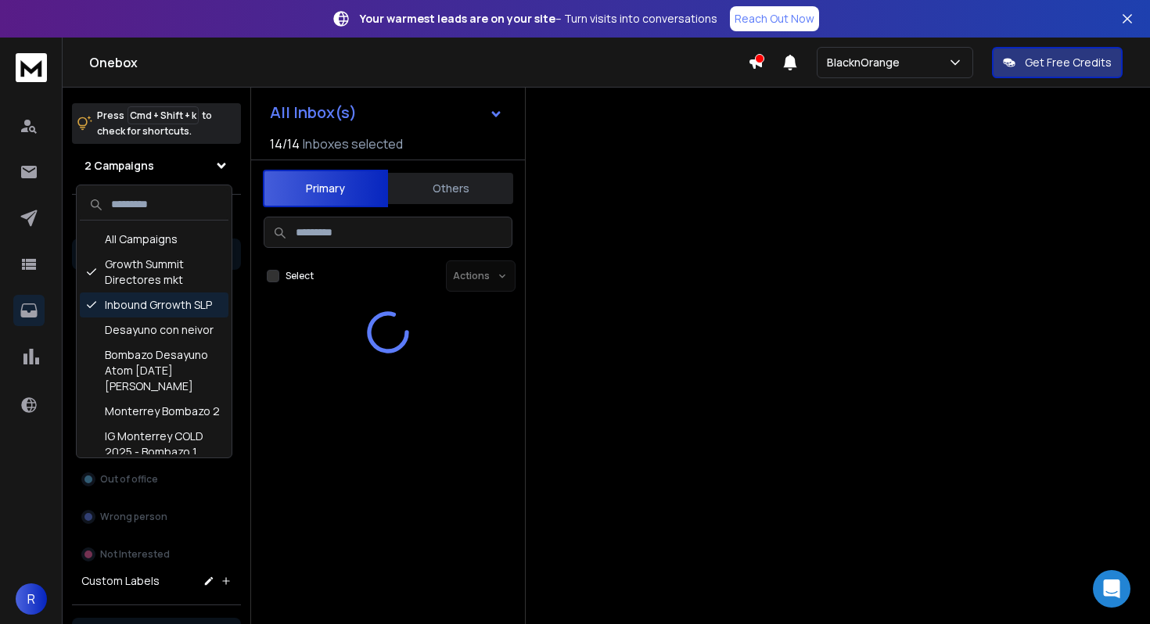
click at [113, 312] on div "Inbound Grrowth SLP" at bounding box center [154, 305] width 149 height 25
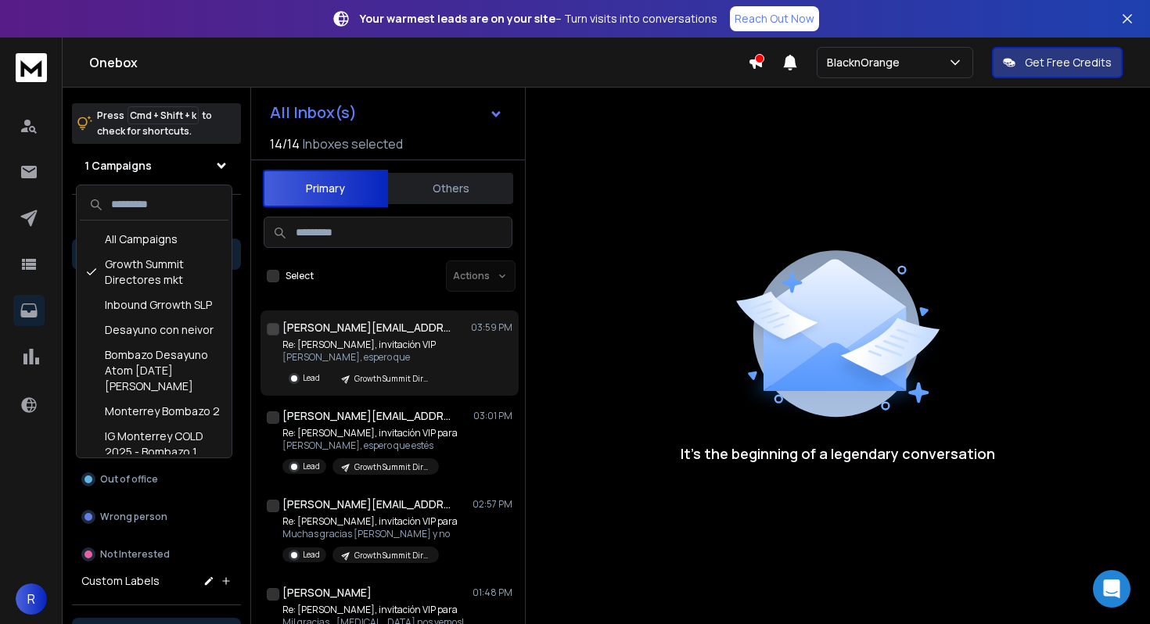
click at [429, 358] on p "[PERSON_NAME], espero que" at bounding box center [361, 357] width 157 height 13
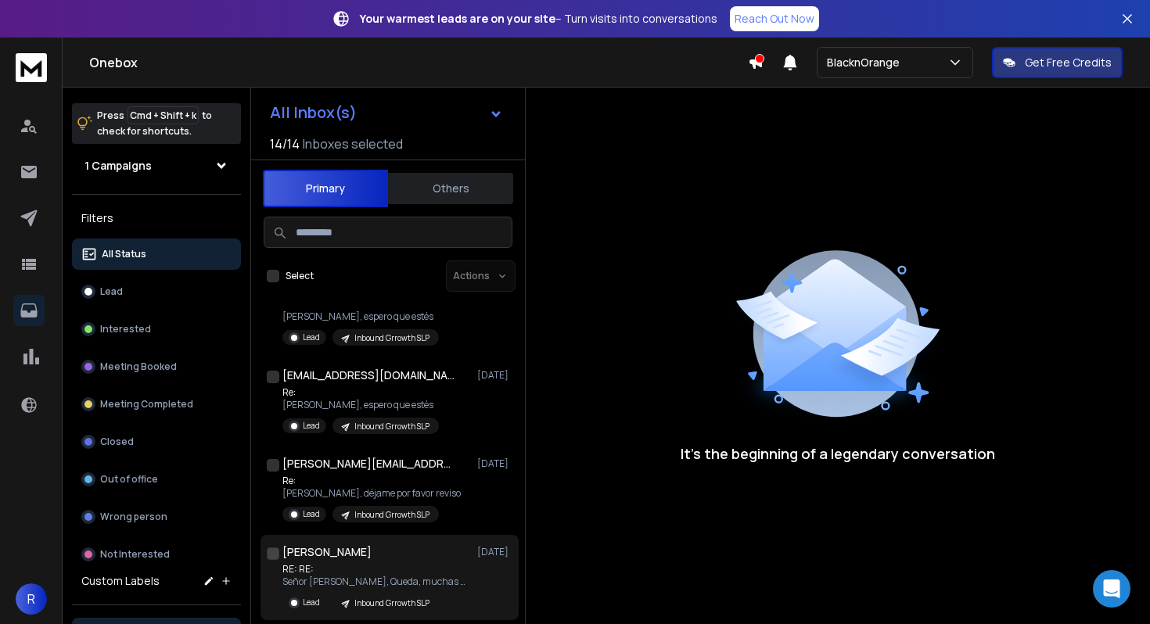
scroll to position [4125, 0]
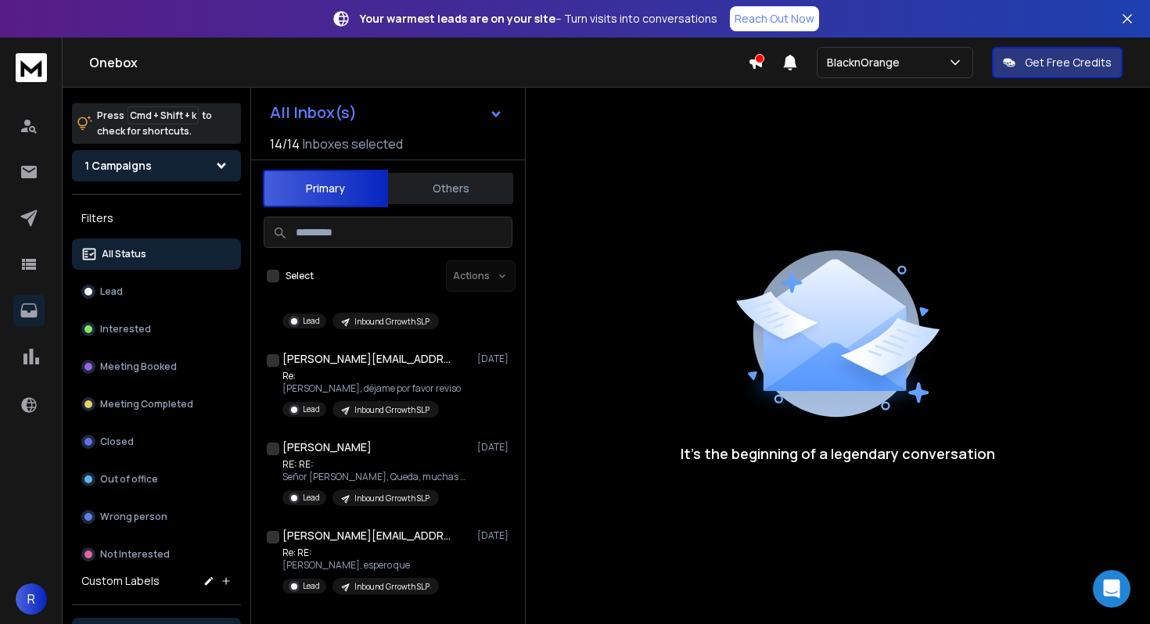
click at [169, 166] on button "1 Campaigns" at bounding box center [156, 165] width 169 height 31
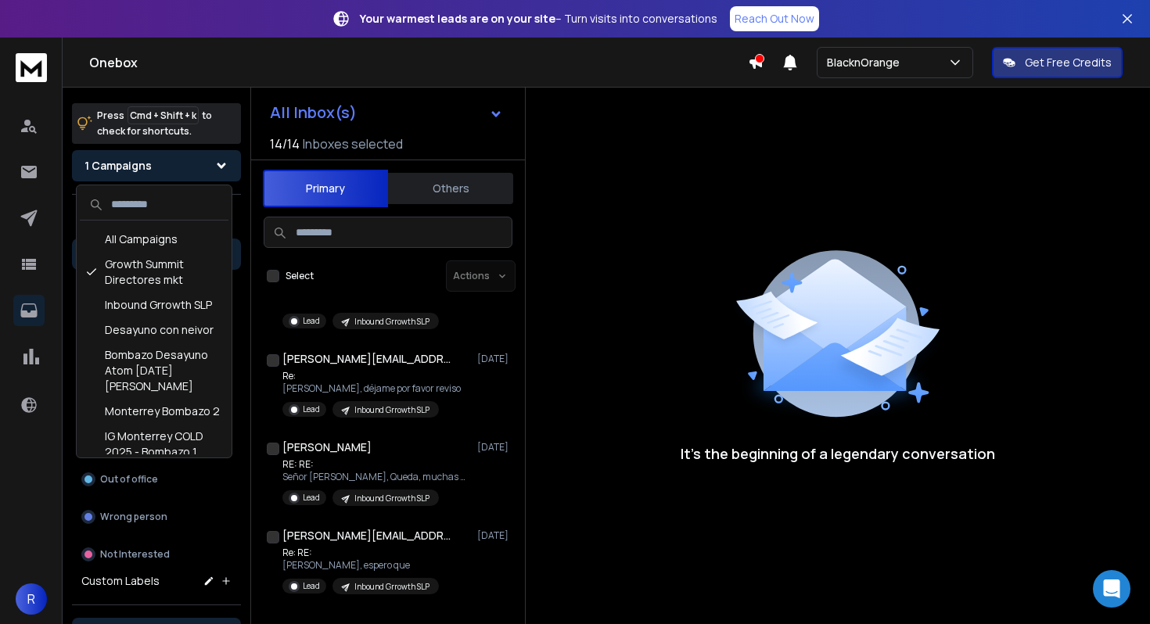
click at [167, 167] on button "1 Campaigns" at bounding box center [156, 165] width 169 height 31
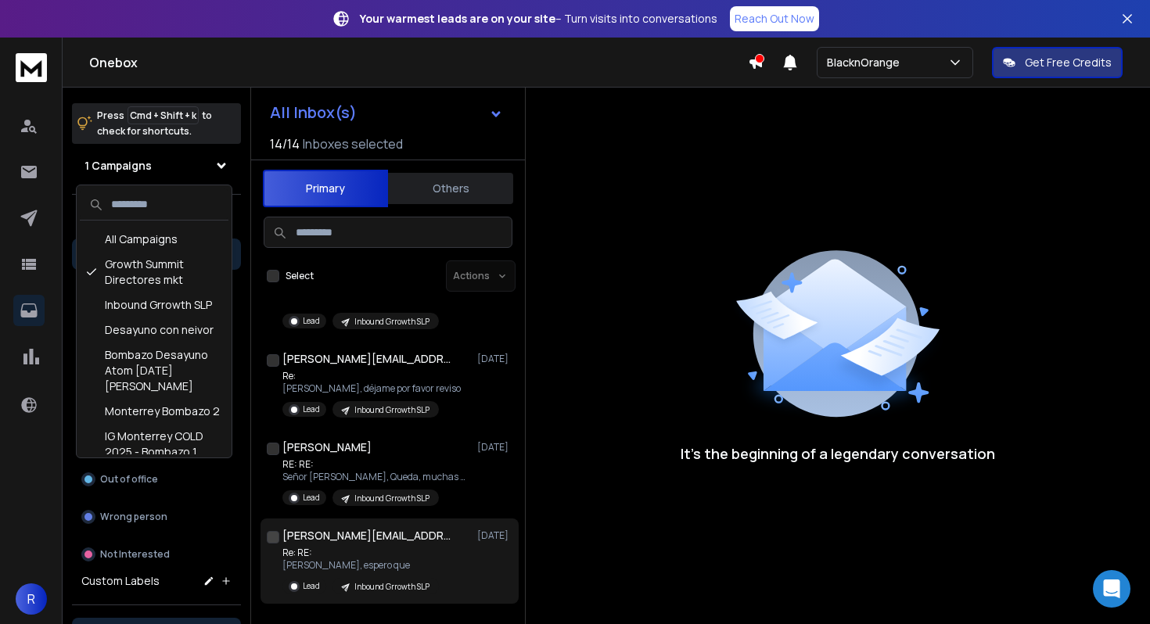
click at [390, 558] on p "Re: RE:" at bounding box center [361, 553] width 157 height 13
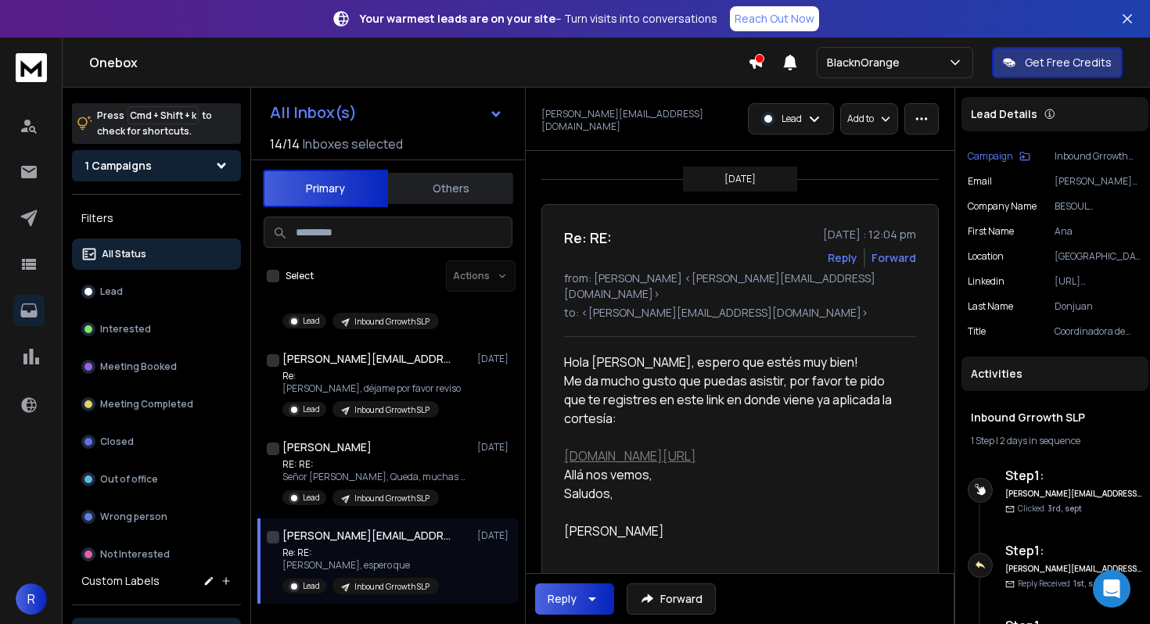
click at [153, 167] on button "1 Campaigns" at bounding box center [156, 165] width 169 height 31
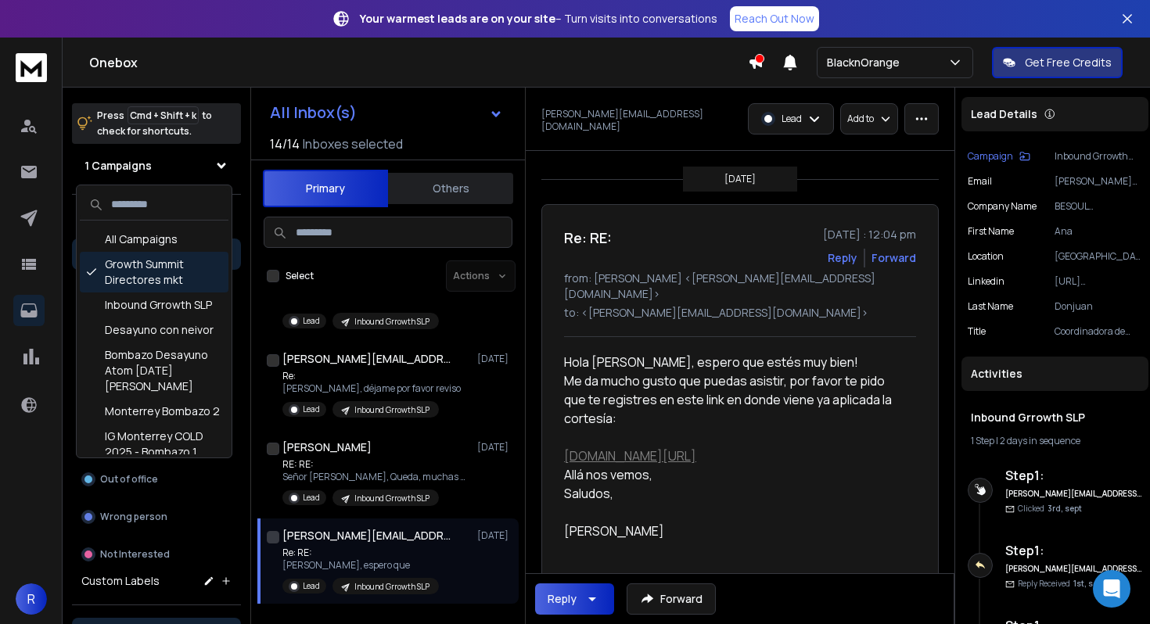
click at [161, 279] on div "Growth Summit Directores mkt" at bounding box center [154, 272] width 149 height 41
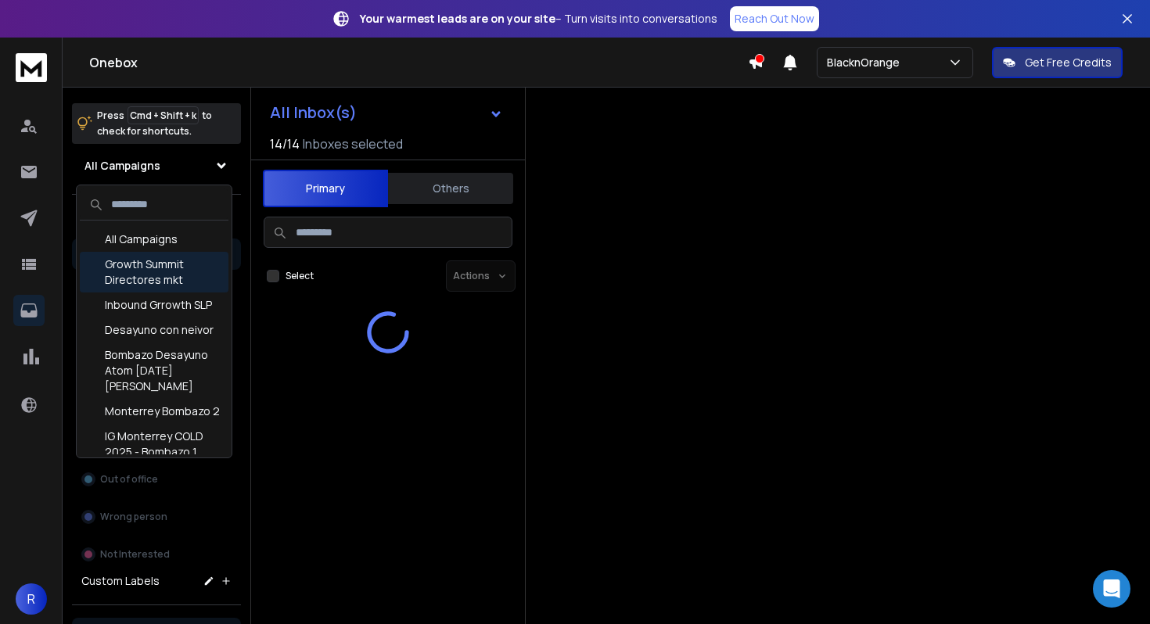
scroll to position [0, 0]
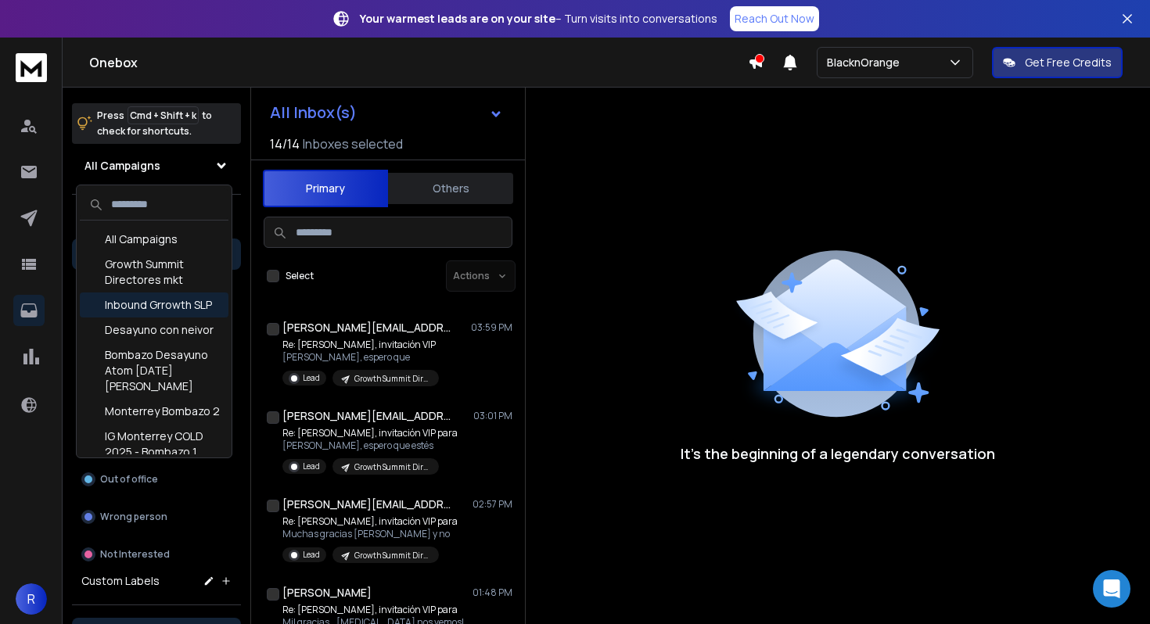
click at [153, 304] on div "Inbound Grrowth SLP" at bounding box center [154, 305] width 149 height 25
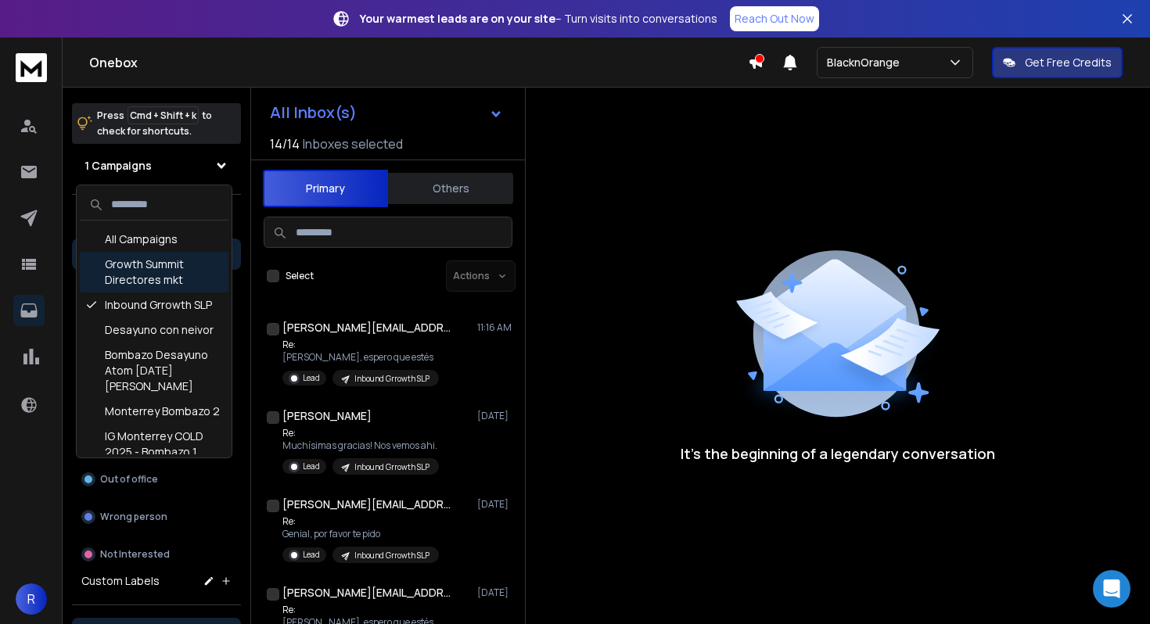
click at [164, 272] on div "Growth Summit Directores mkt" at bounding box center [154, 272] width 149 height 41
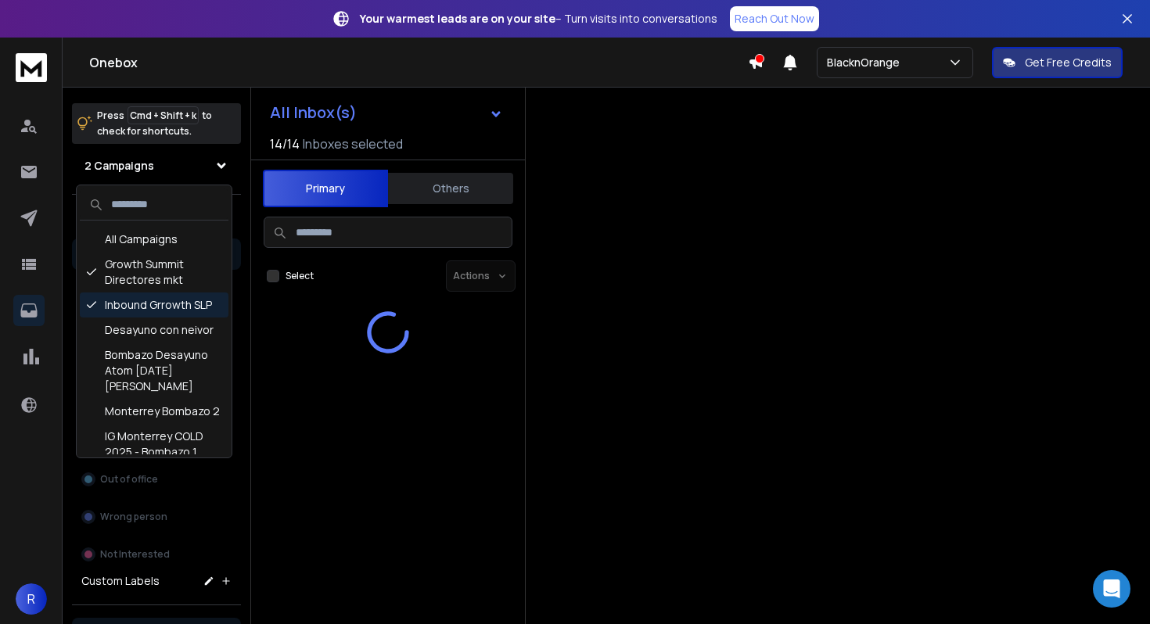
click at [141, 306] on div "Inbound Grrowth SLP" at bounding box center [154, 305] width 149 height 25
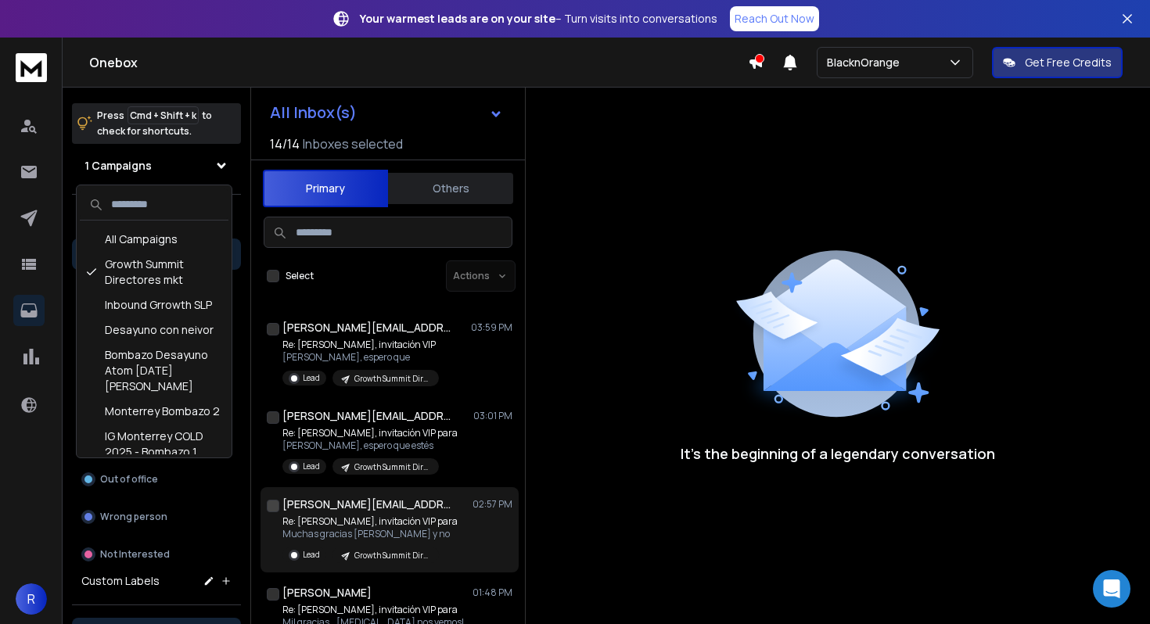
click at [450, 502] on div "[PERSON_NAME][EMAIL_ADDRESS][DOMAIN_NAME] 02:57 PM" at bounding box center [398, 505] width 230 height 16
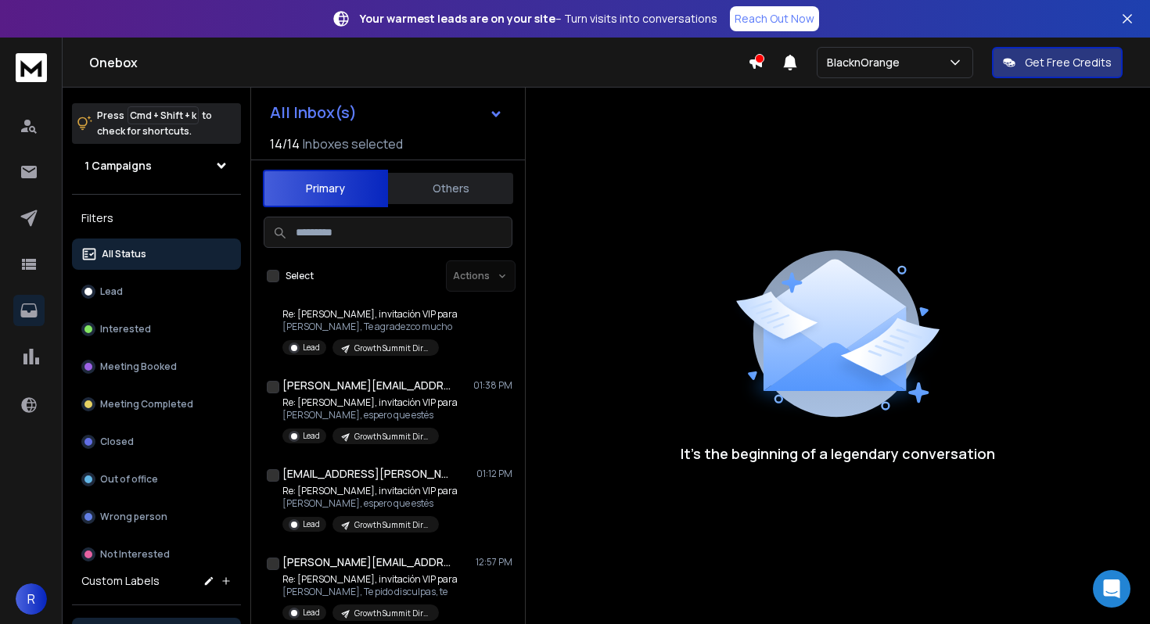
scroll to position [411, 0]
